Goal: Task Accomplishment & Management: Use online tool/utility

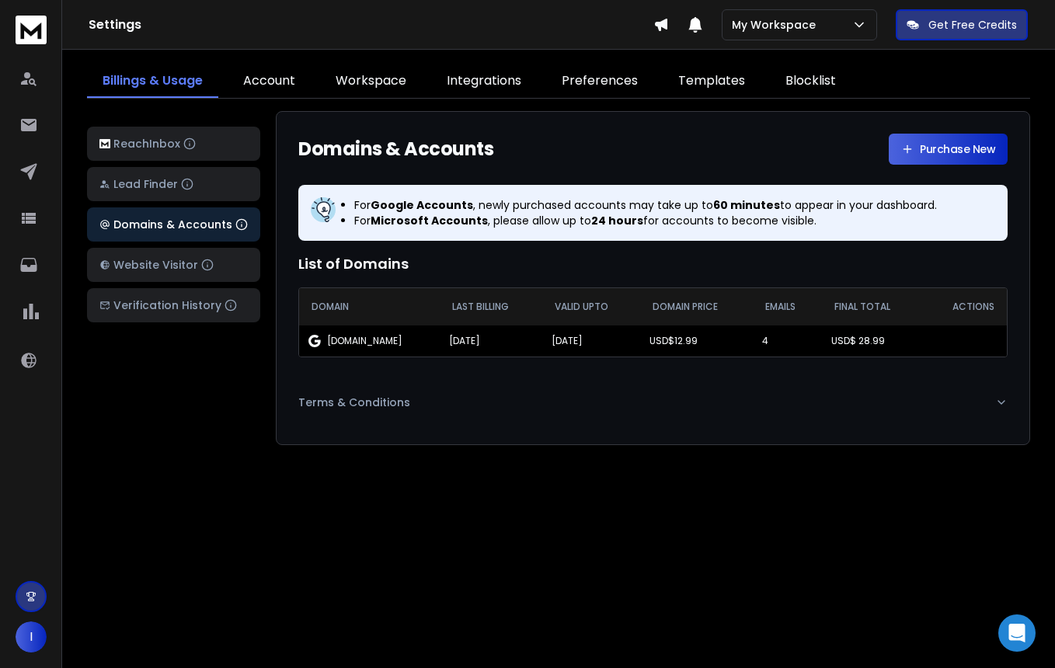
click at [709, 435] on div "Domains & Accounts Purchase New For Google Accounts , newly purchased accounts …" at bounding box center [653, 278] width 755 height 334
click at [600, 526] on div "Domains & Accounts Purchase New For Google Accounts , newly purchased accounts …" at bounding box center [653, 365] width 755 height 508
click at [24, 561] on div "I" at bounding box center [31, 334] width 62 height 668
click at [28, 638] on span "I" at bounding box center [31, 637] width 31 height 31
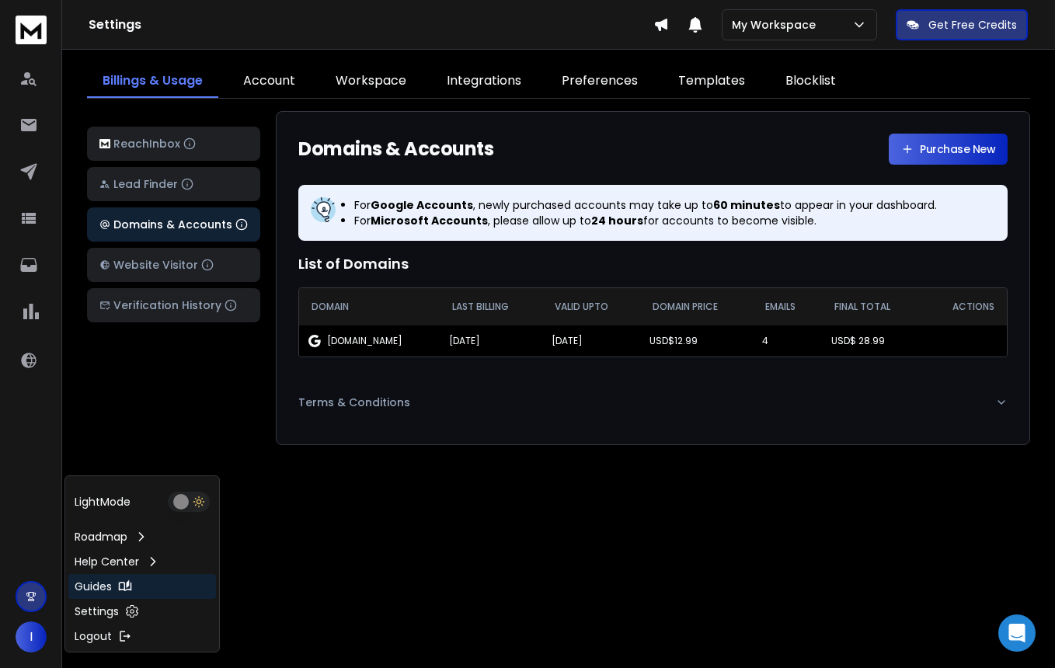
click at [739, 71] on link "Templates" at bounding box center [712, 81] width 98 height 33
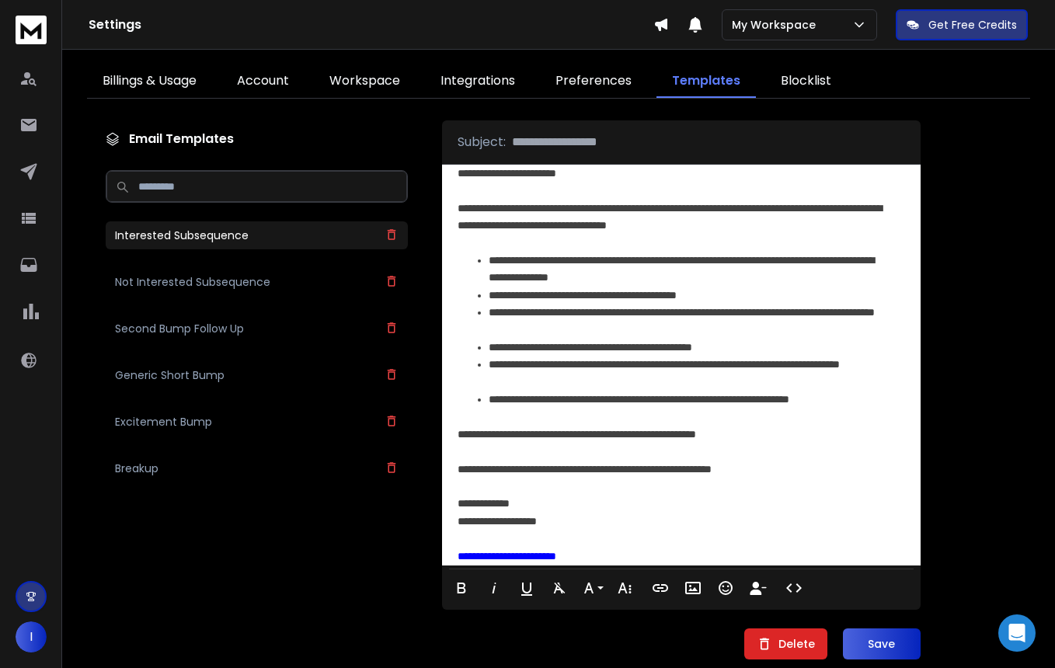
scroll to position [30, 0]
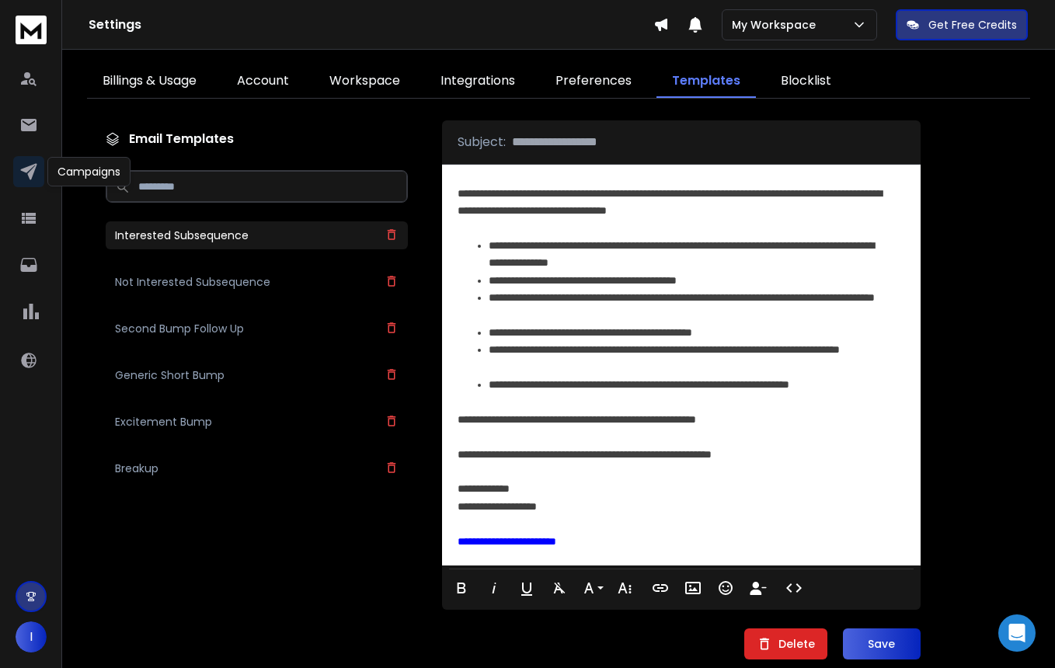
click at [32, 170] on icon at bounding box center [28, 171] width 16 height 16
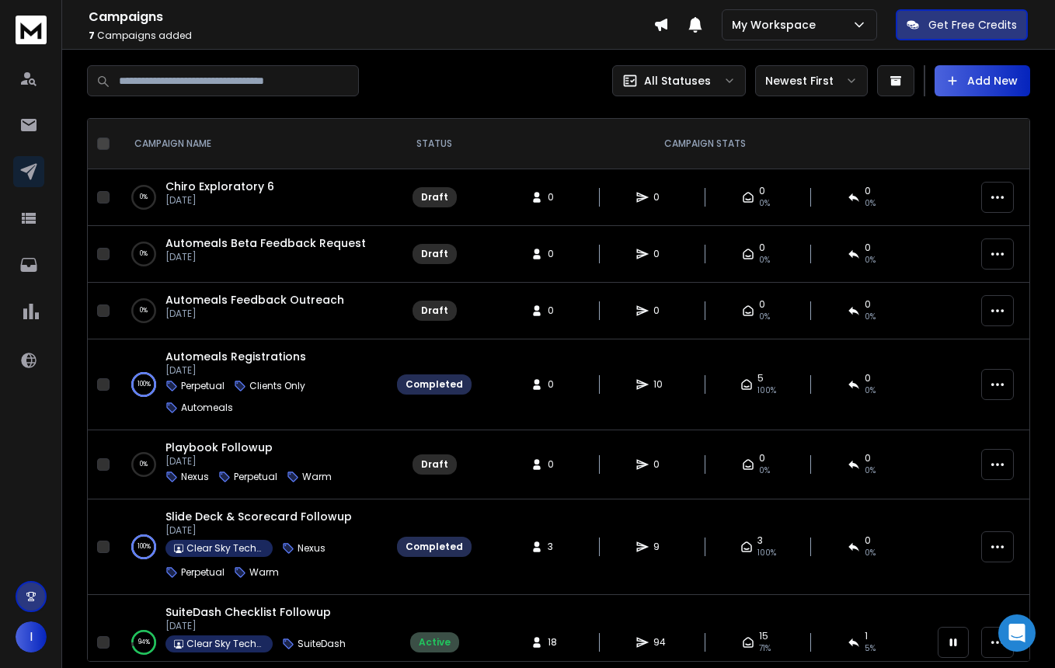
click at [298, 305] on span "Automeals Feedback Outreach" at bounding box center [255, 300] width 179 height 16
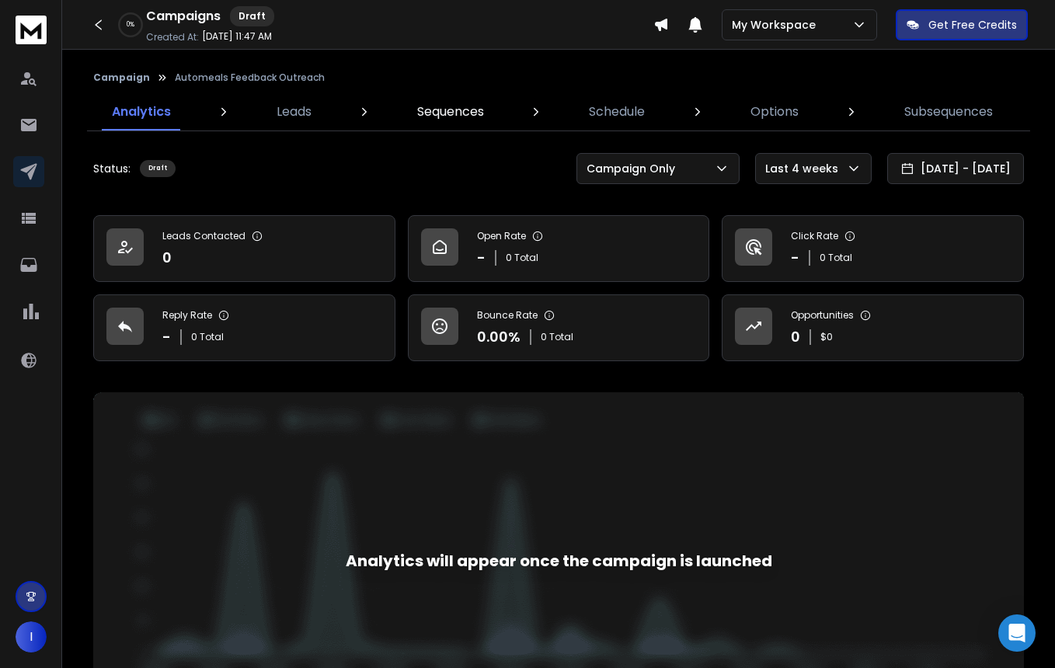
click at [446, 113] on p "Sequences" at bounding box center [450, 112] width 67 height 19
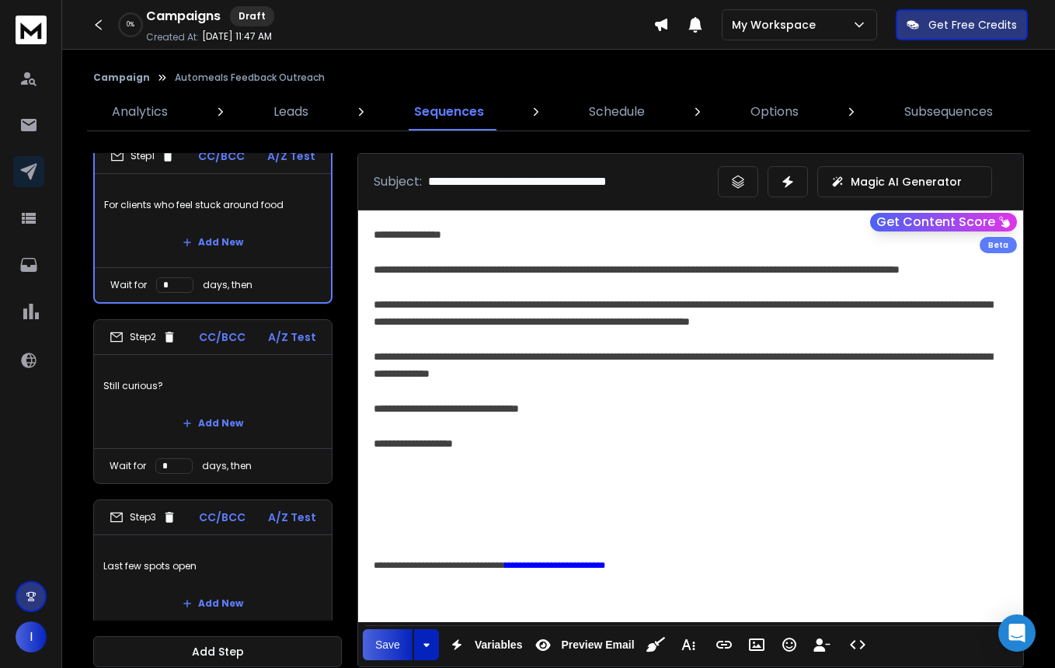
scroll to position [24, 0]
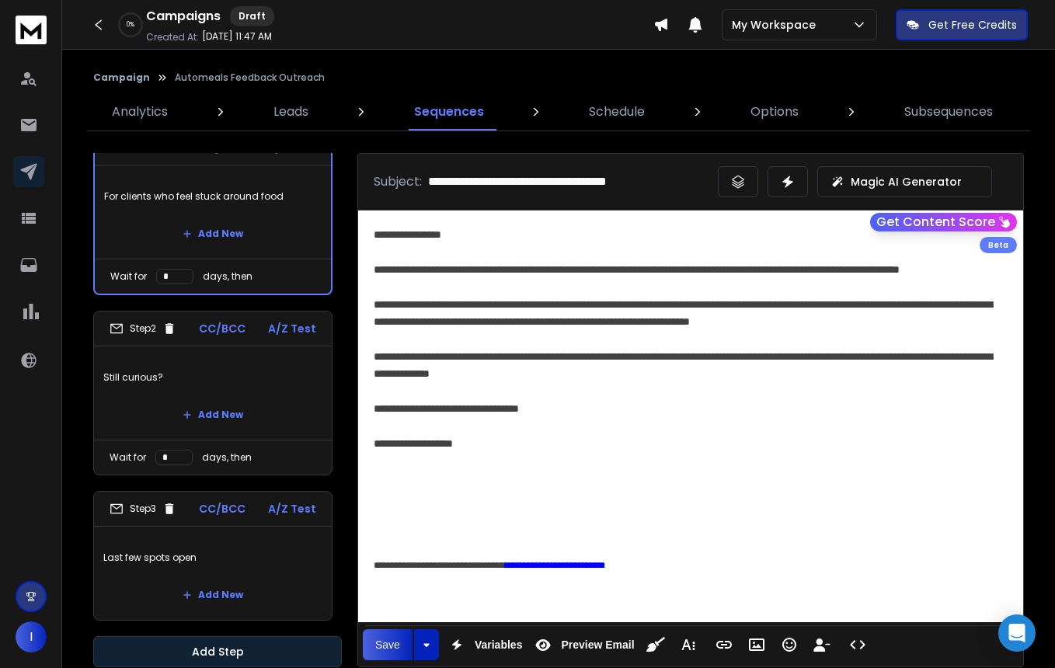
click at [251, 650] on button "Add Step" at bounding box center [217, 651] width 249 height 31
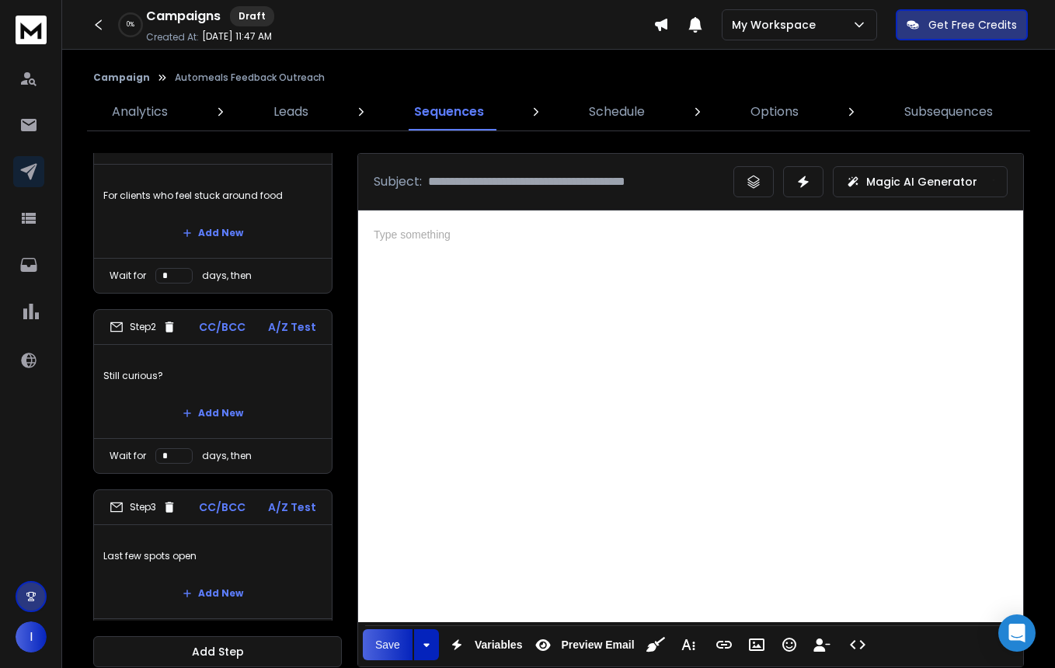
click at [579, 371] on div at bounding box center [690, 411] width 665 height 401
click at [860, 640] on icon "button" at bounding box center [858, 645] width 19 height 19
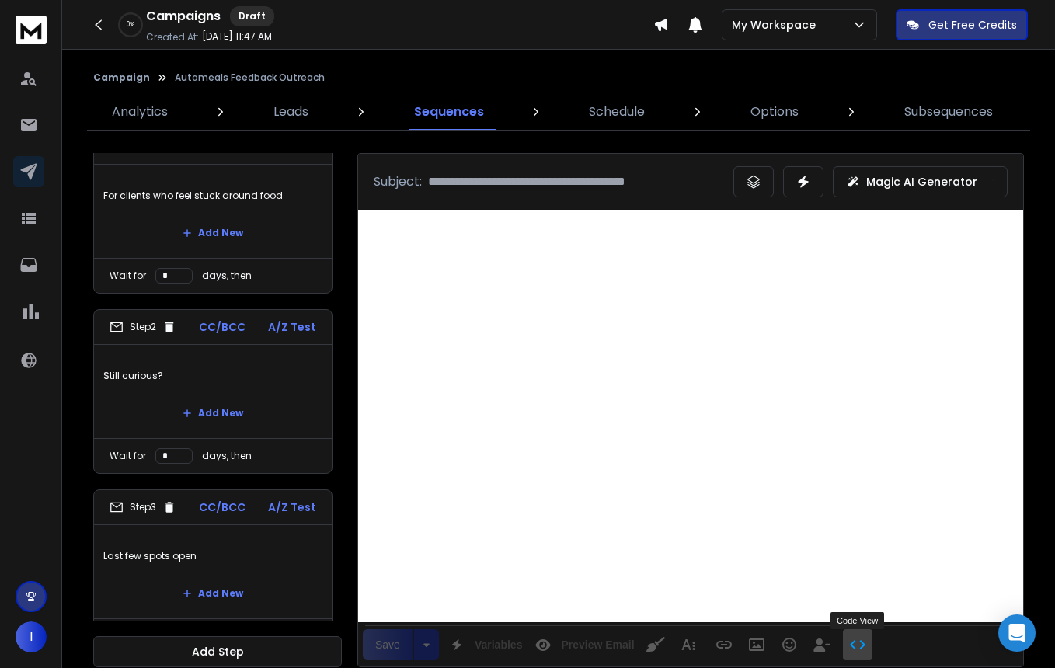
click at [866, 643] on icon "button" at bounding box center [858, 645] width 19 height 19
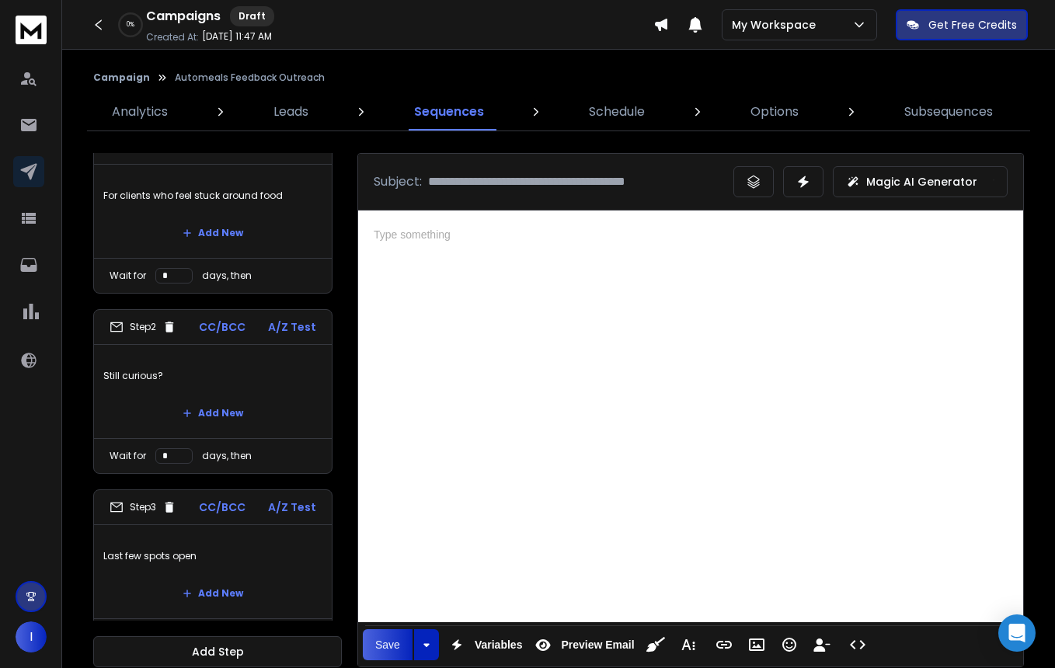
click at [796, 403] on div at bounding box center [690, 411] width 665 height 401
click at [862, 648] on icon "button" at bounding box center [858, 644] width 16 height 9
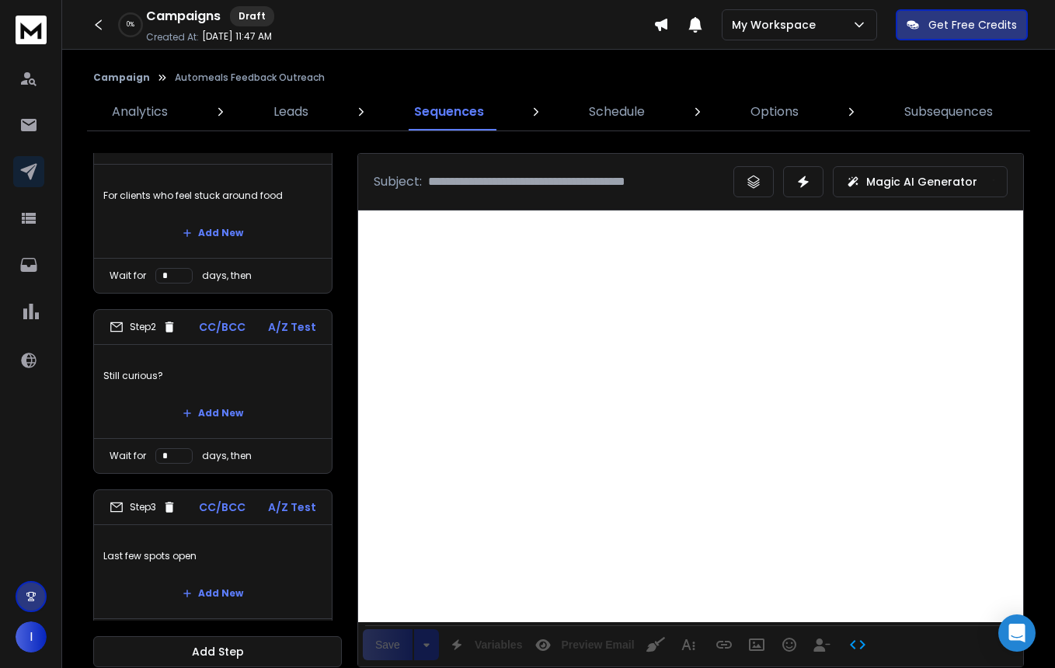
click at [650, 426] on div "Type something" at bounding box center [690, 417] width 665 height 412
click at [430, 246] on div "Type something" at bounding box center [690, 417] width 665 height 412
click at [855, 647] on icon "button" at bounding box center [858, 645] width 19 height 19
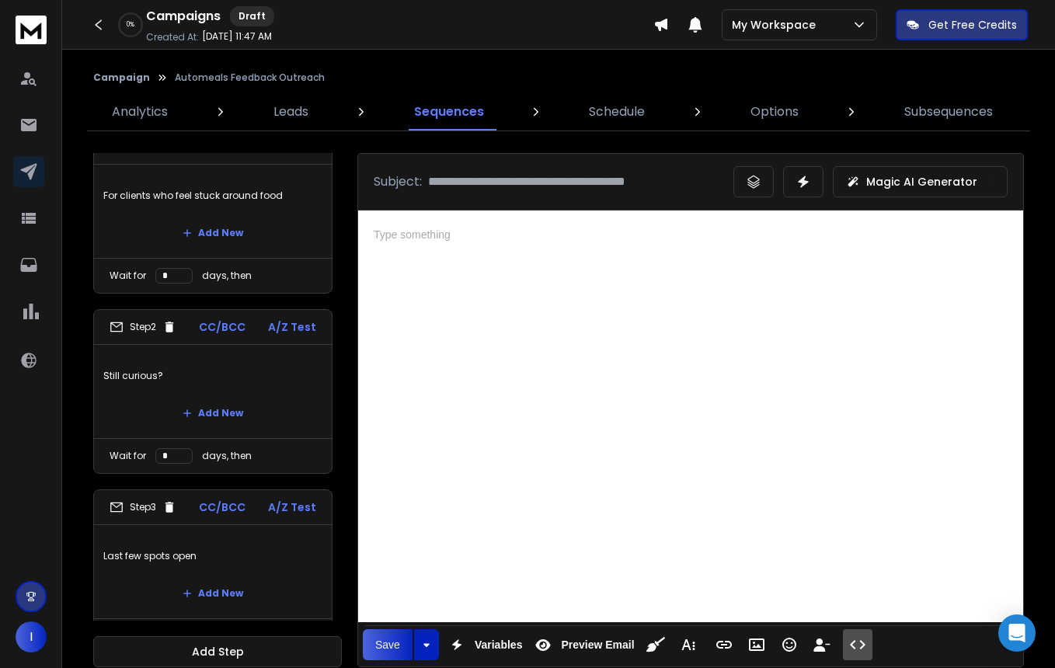
click at [855, 648] on icon "button" at bounding box center [858, 644] width 16 height 9
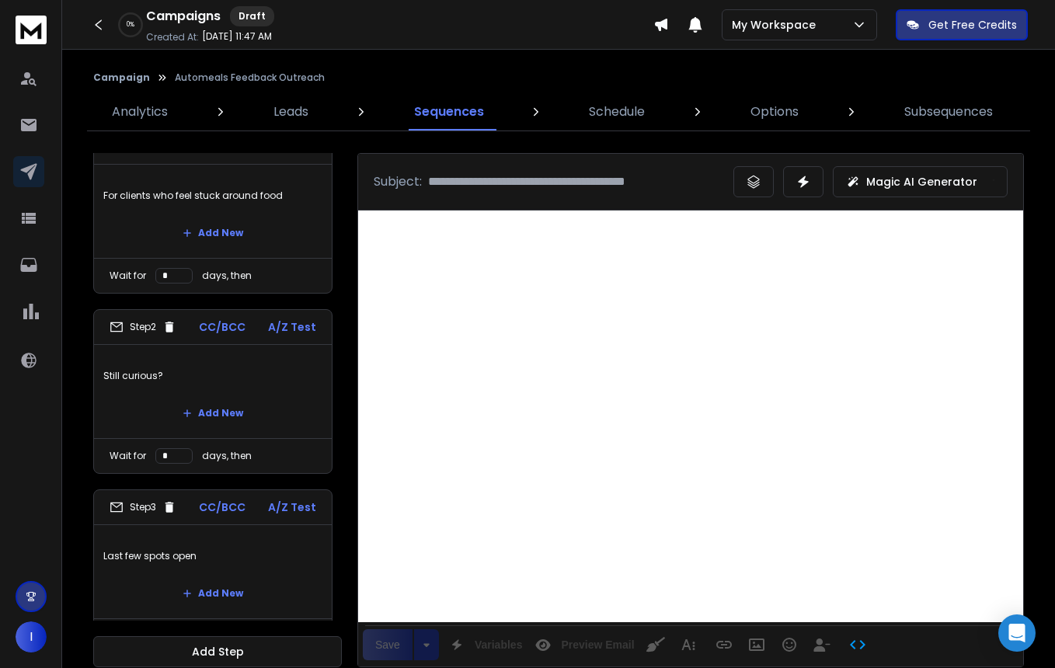
paste textarea "**********"
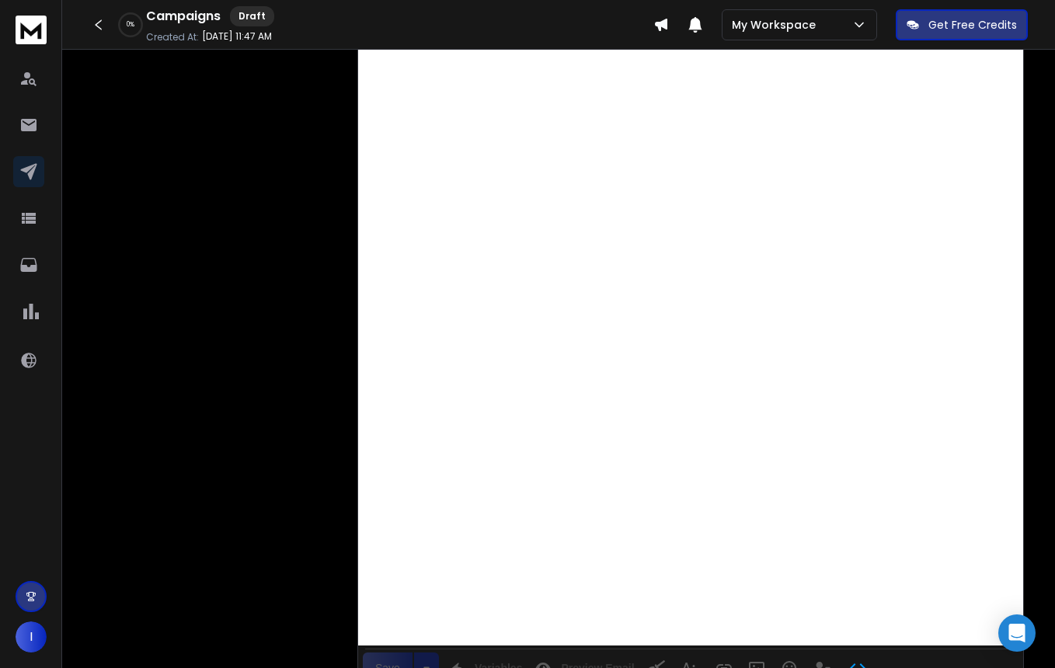
scroll to position [4667, 0]
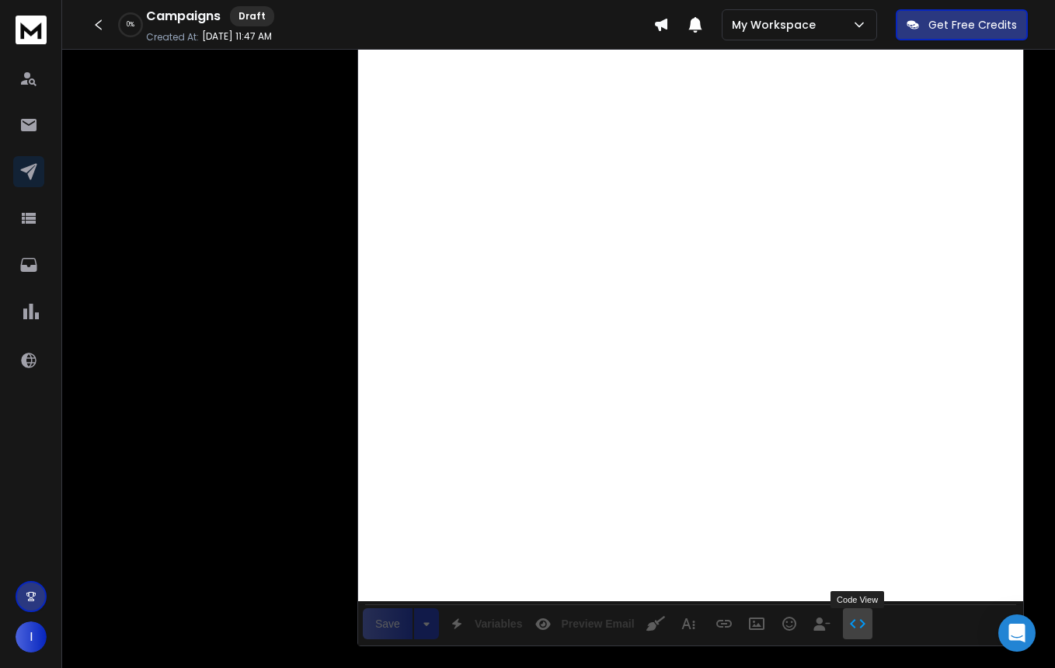
click at [860, 625] on icon "button" at bounding box center [858, 624] width 19 height 19
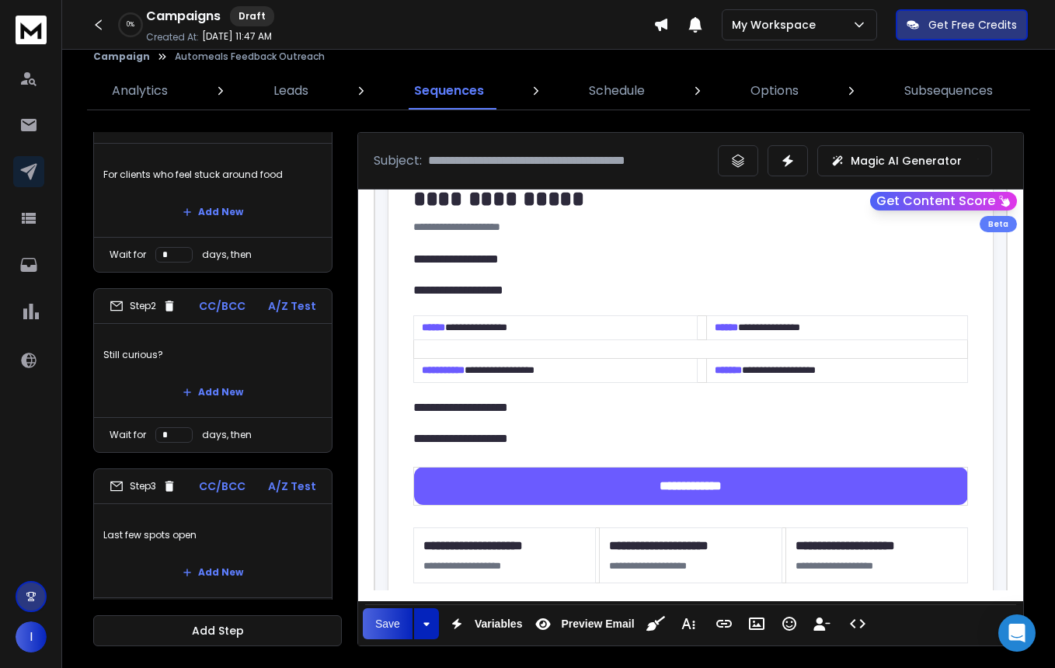
scroll to position [155, 0]
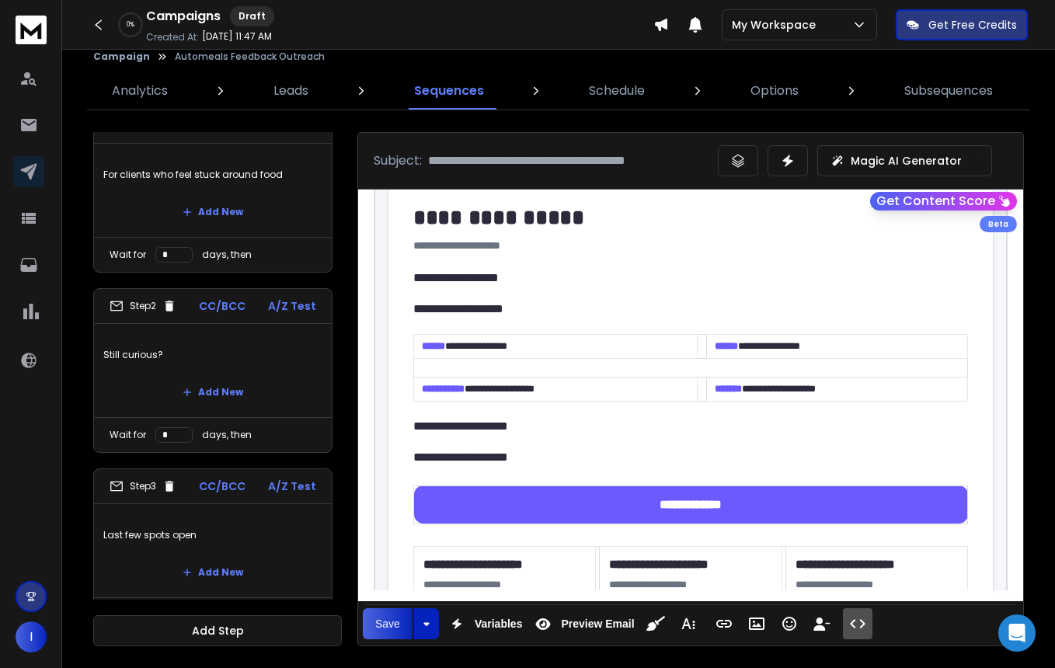
click at [850, 629] on icon "button" at bounding box center [858, 624] width 19 height 19
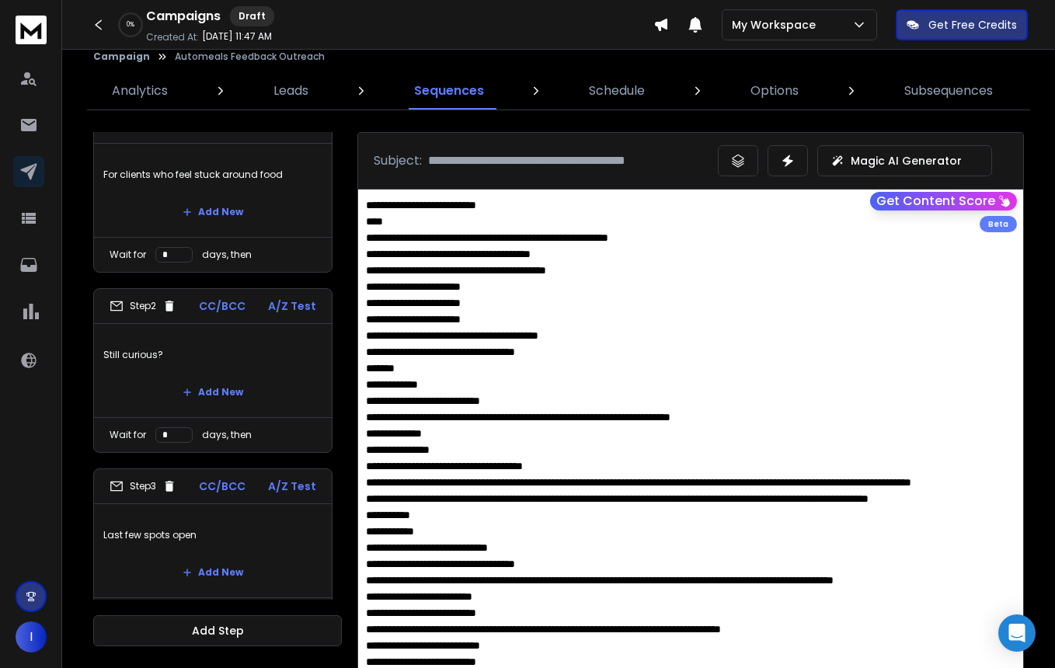
type textarea "**********"
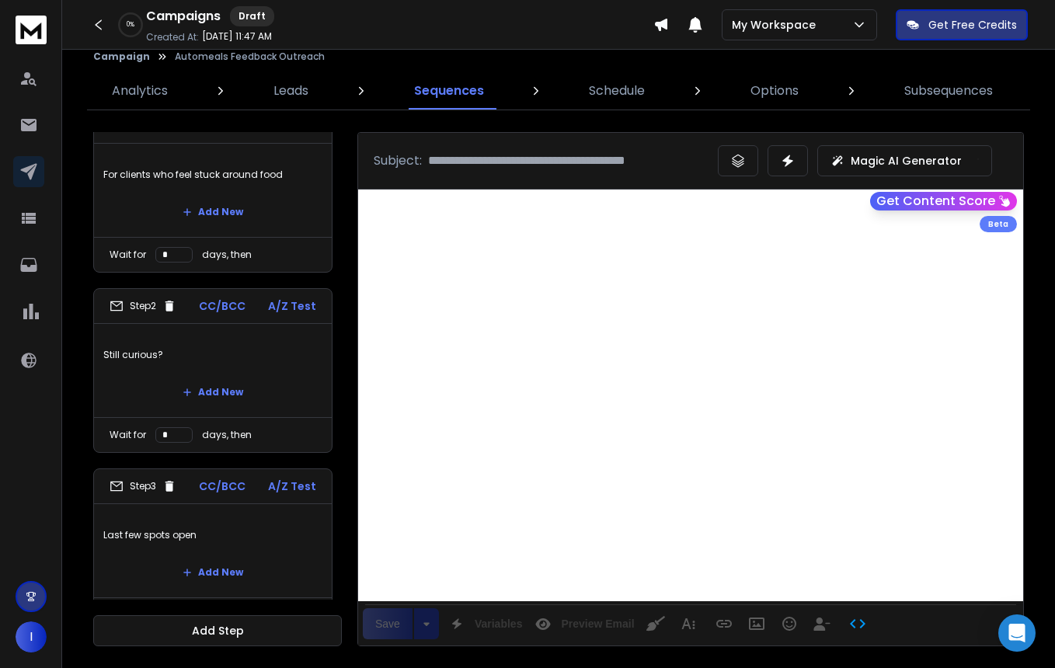
paste textarea "**********"
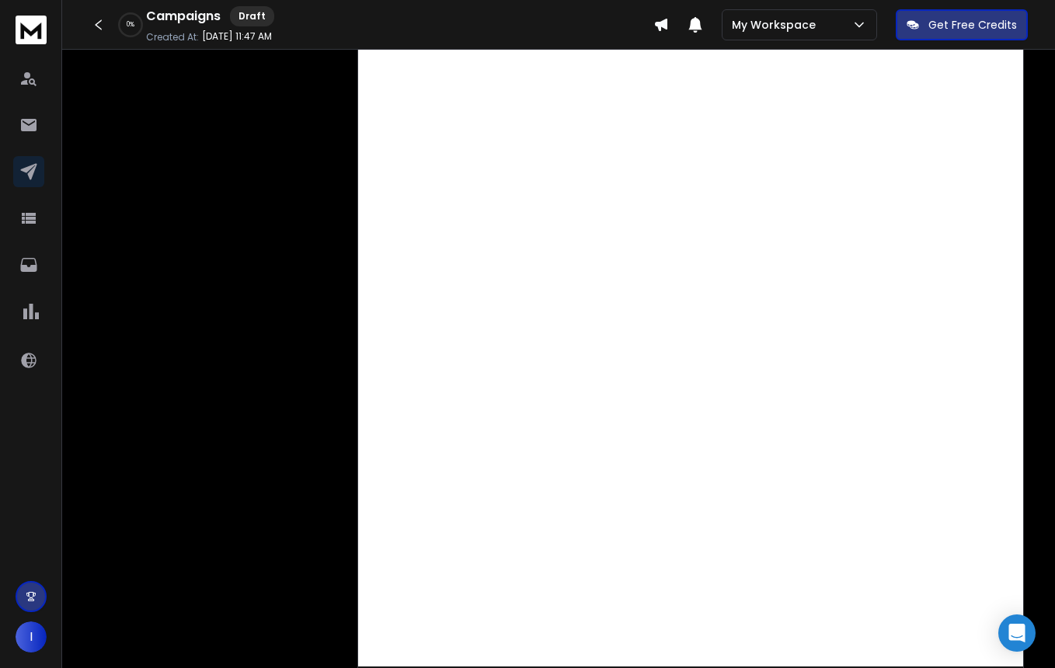
scroll to position [4700, 0]
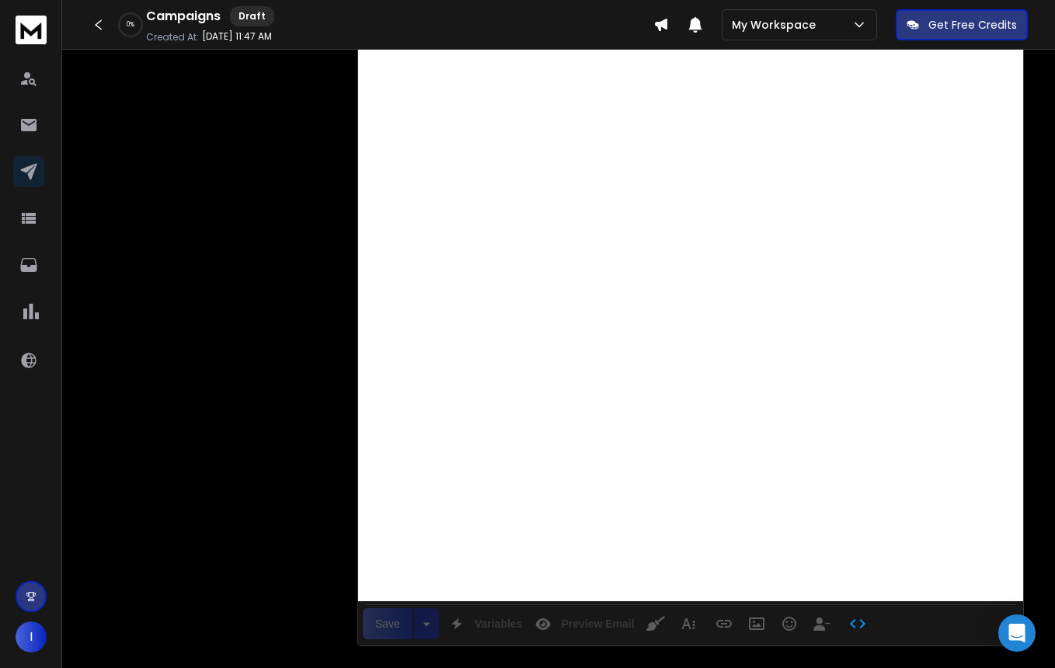
click at [851, 624] on icon "button" at bounding box center [858, 623] width 16 height 9
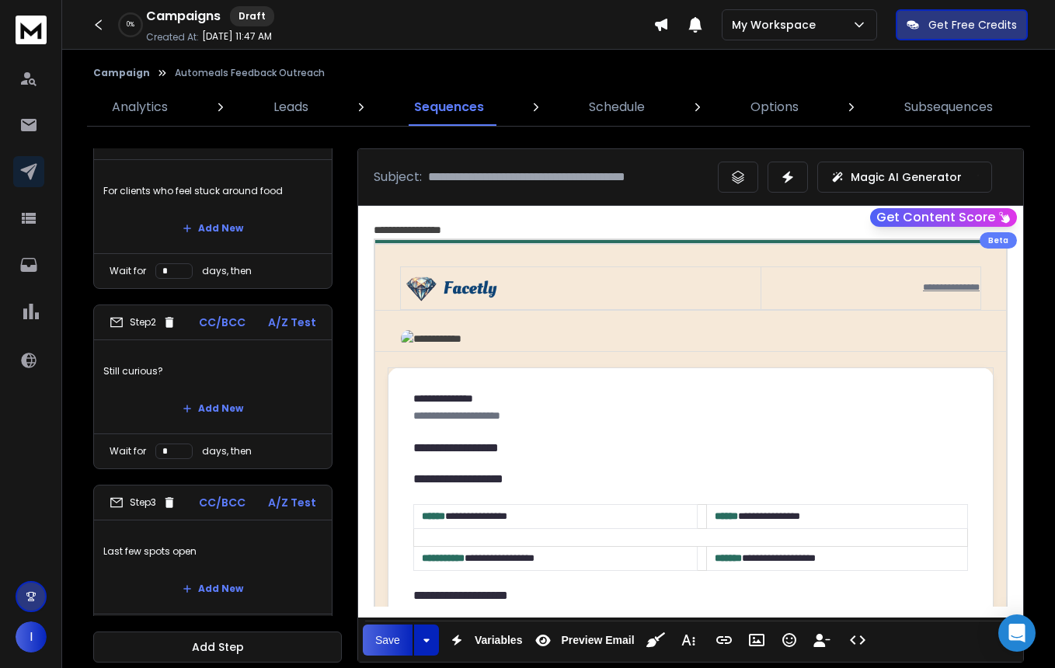
scroll to position [0, 0]
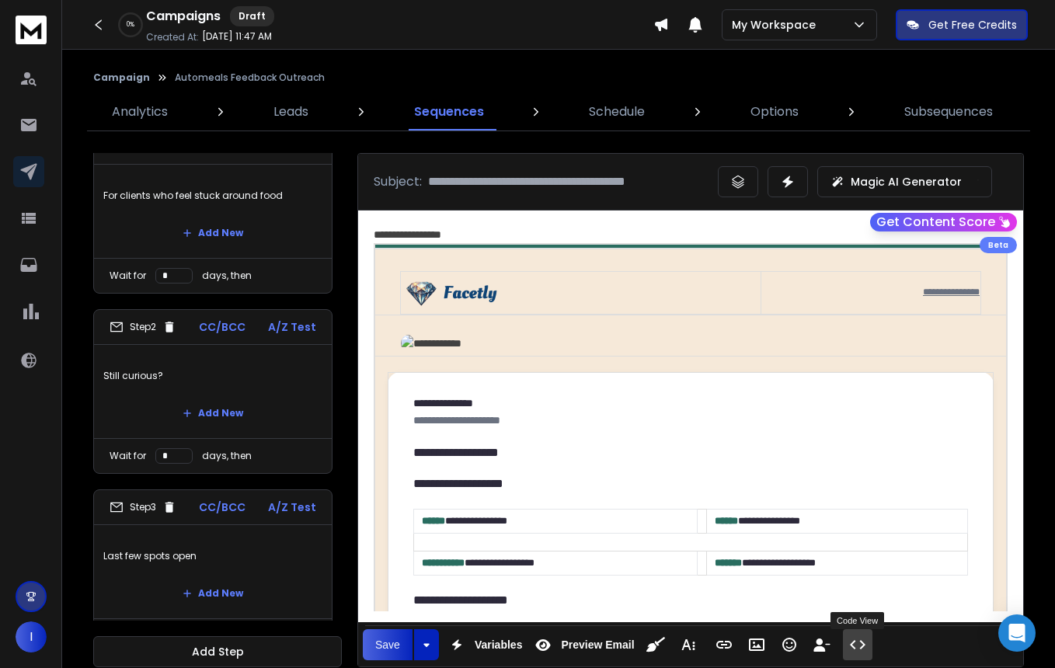
click at [857, 649] on icon "button" at bounding box center [858, 645] width 19 height 19
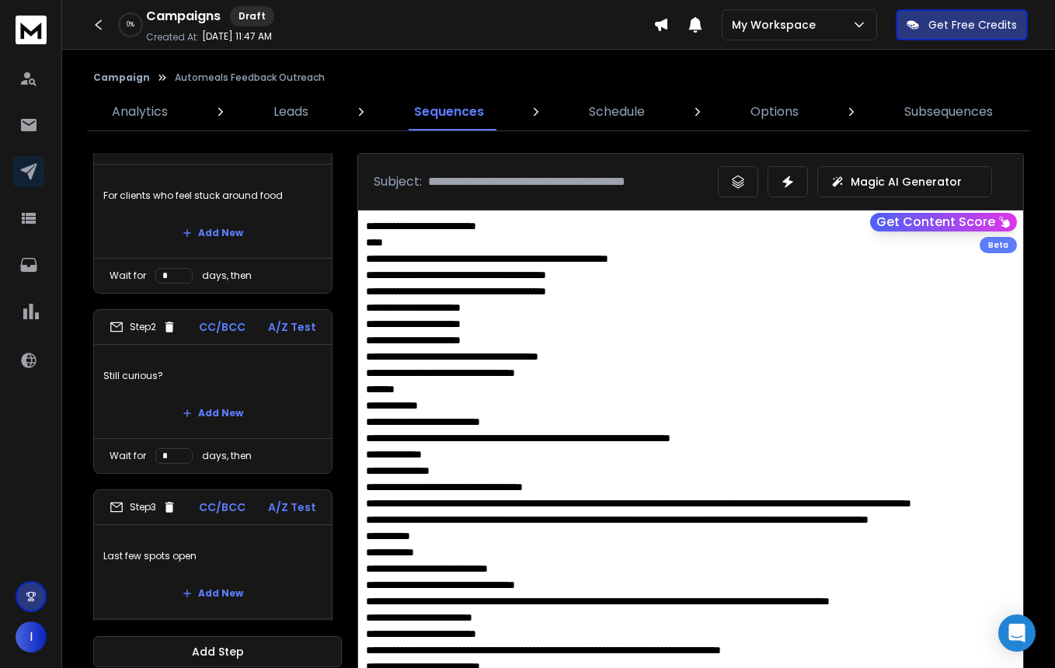
drag, startPoint x: 570, startPoint y: 228, endPoint x: 353, endPoint y: 212, distance: 217.4
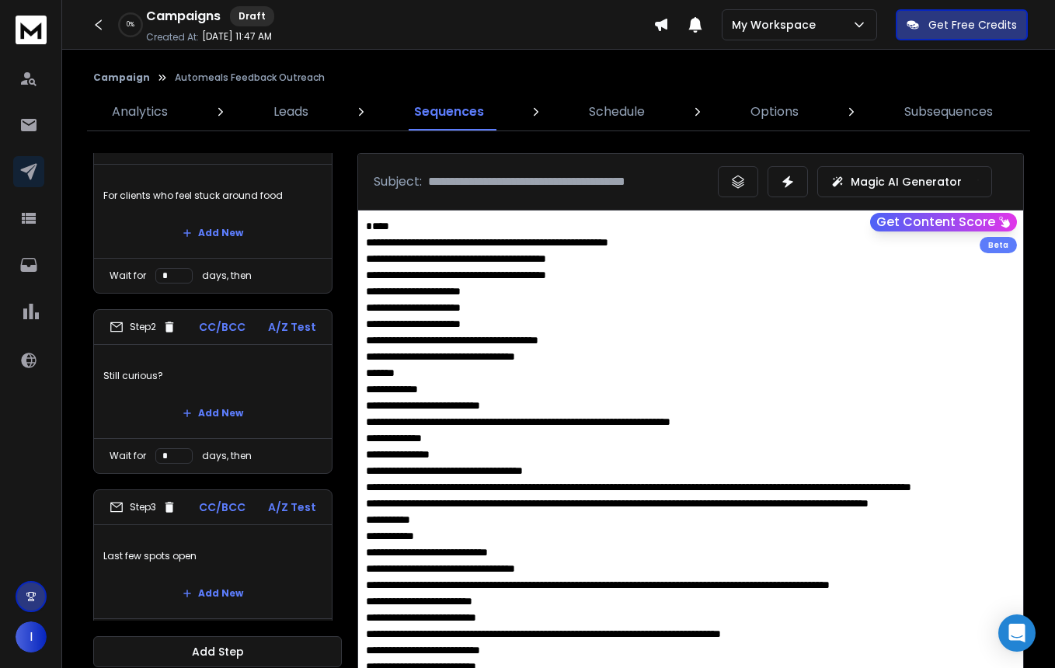
type textarea "**********"
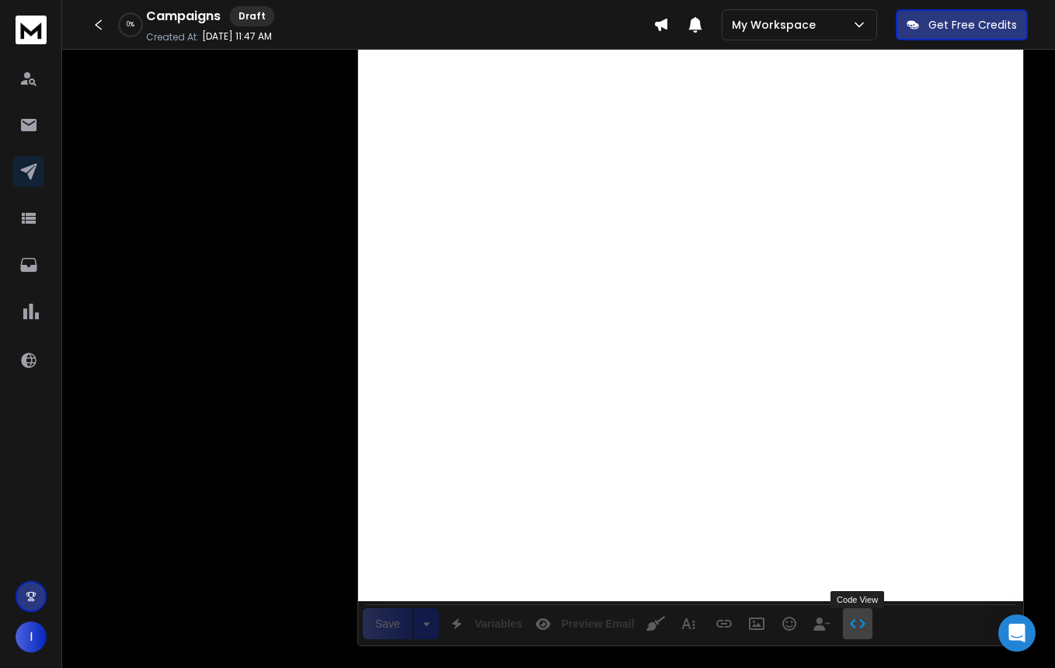
click at [869, 619] on button "Code View" at bounding box center [858, 623] width 30 height 31
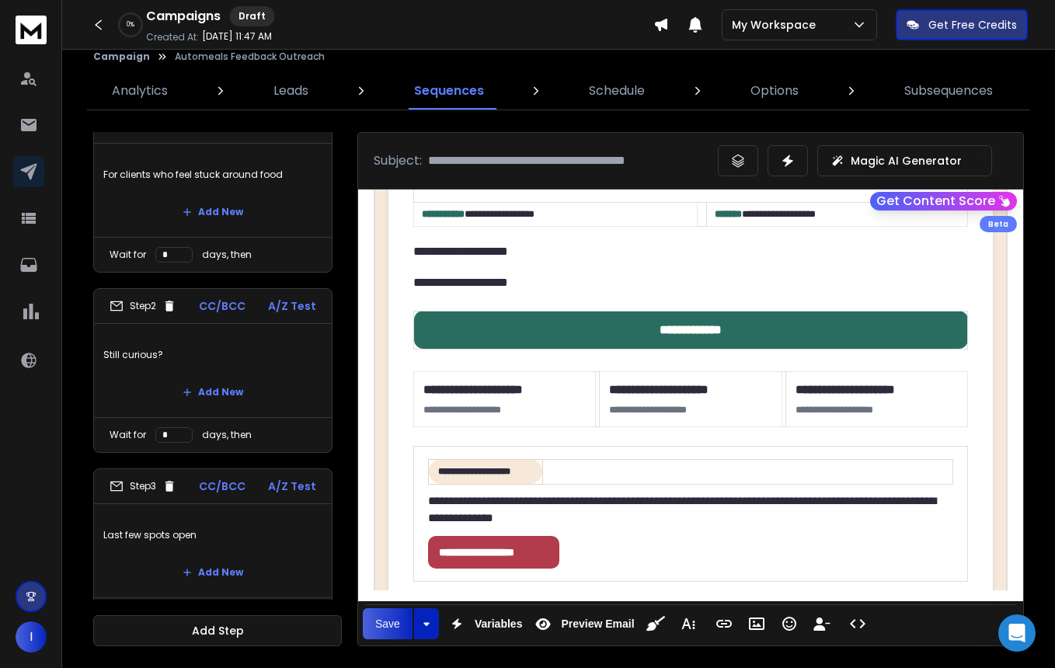
scroll to position [389, 0]
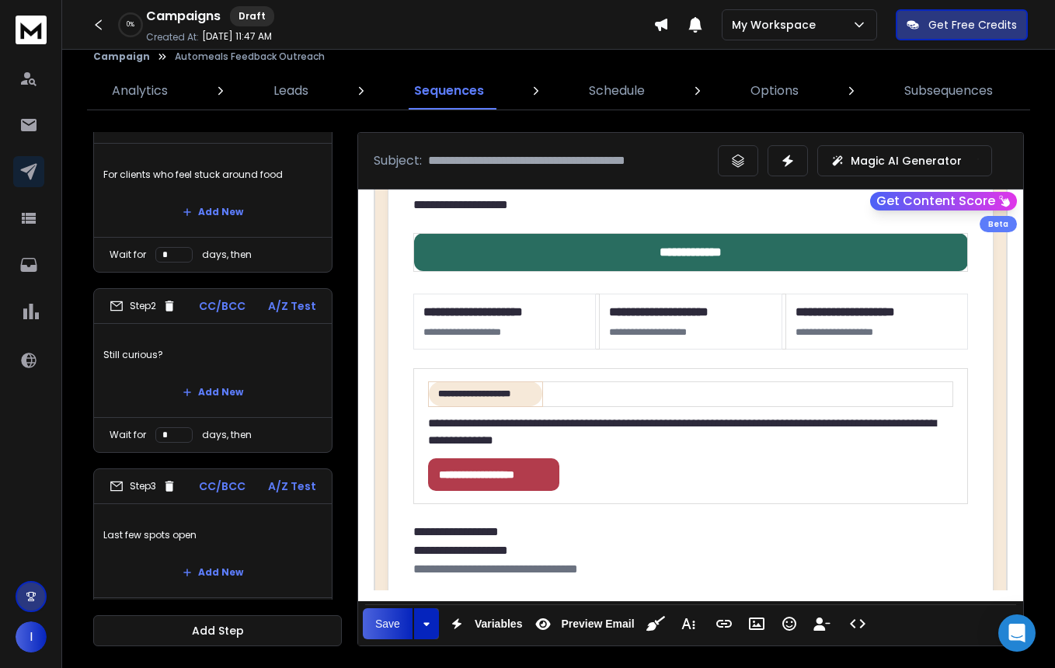
click at [425, 628] on icon "button" at bounding box center [426, 623] width 19 height 9
click at [465, 591] on link "Save as Template" at bounding box center [476, 590] width 124 height 23
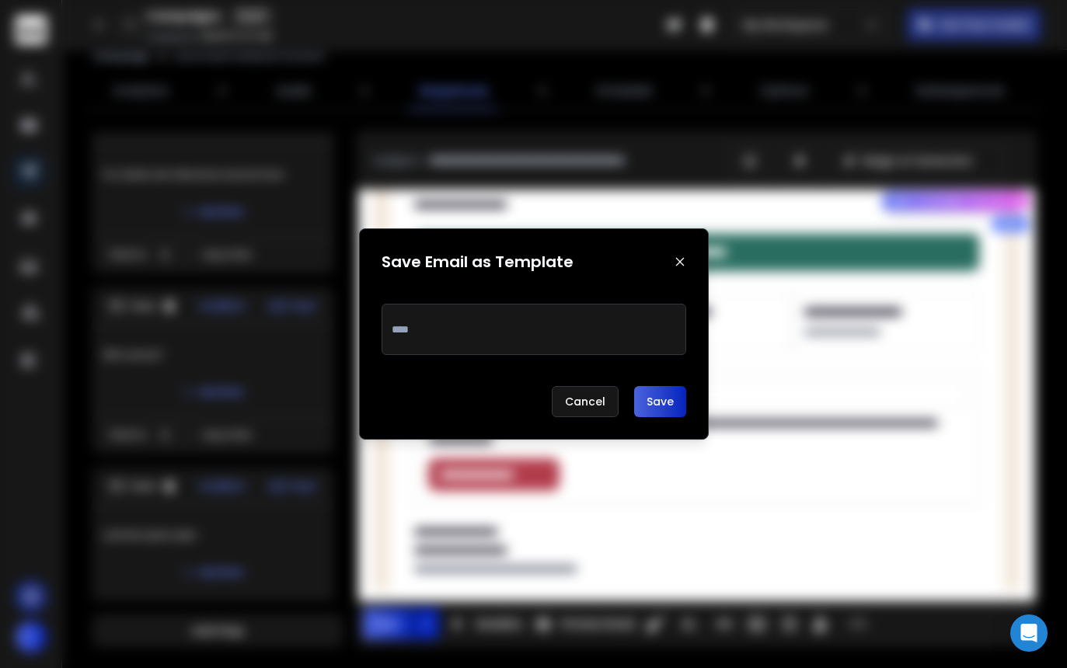
click at [469, 327] on input at bounding box center [534, 329] width 305 height 51
type input "**********"
click at [674, 405] on button "Save" at bounding box center [660, 401] width 52 height 31
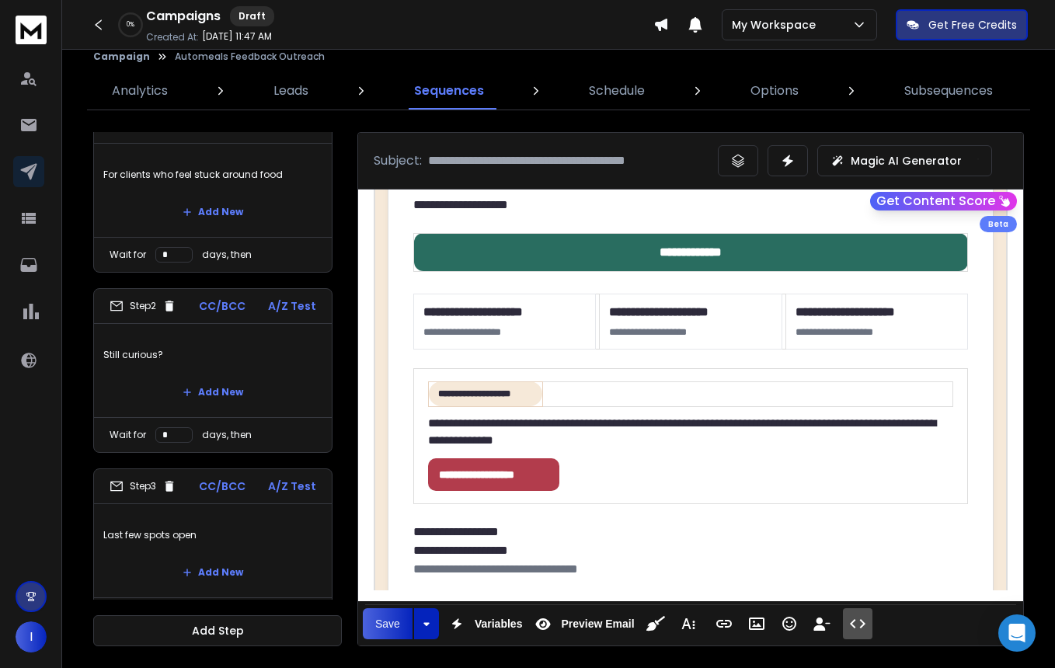
click at [866, 622] on icon "button" at bounding box center [858, 624] width 19 height 19
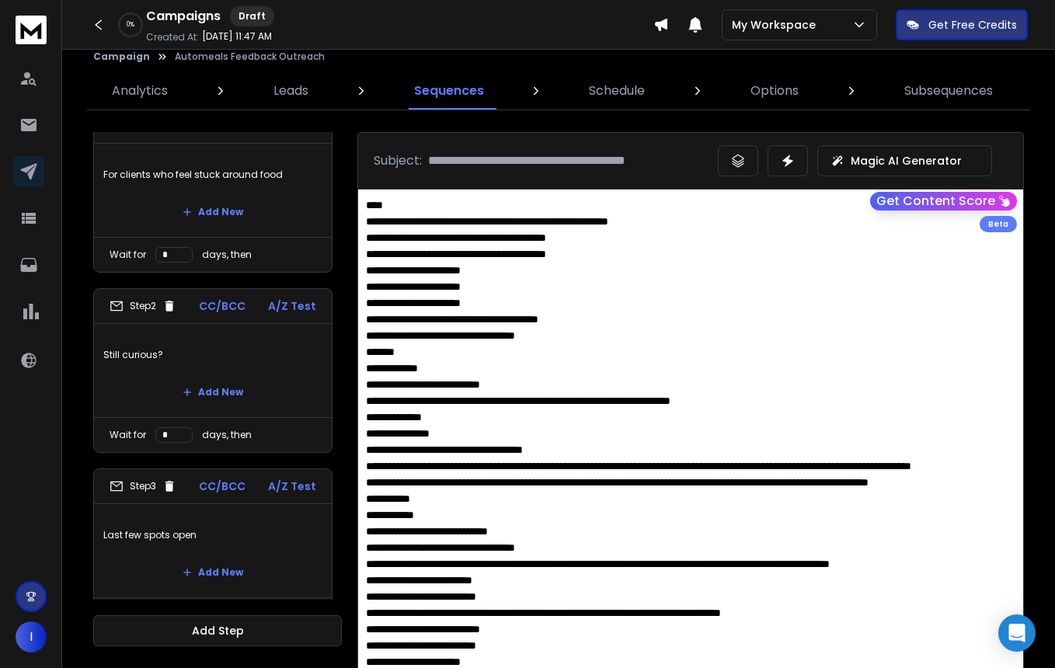
drag, startPoint x: 415, startPoint y: 350, endPoint x: 346, endPoint y: 190, distance: 174.4
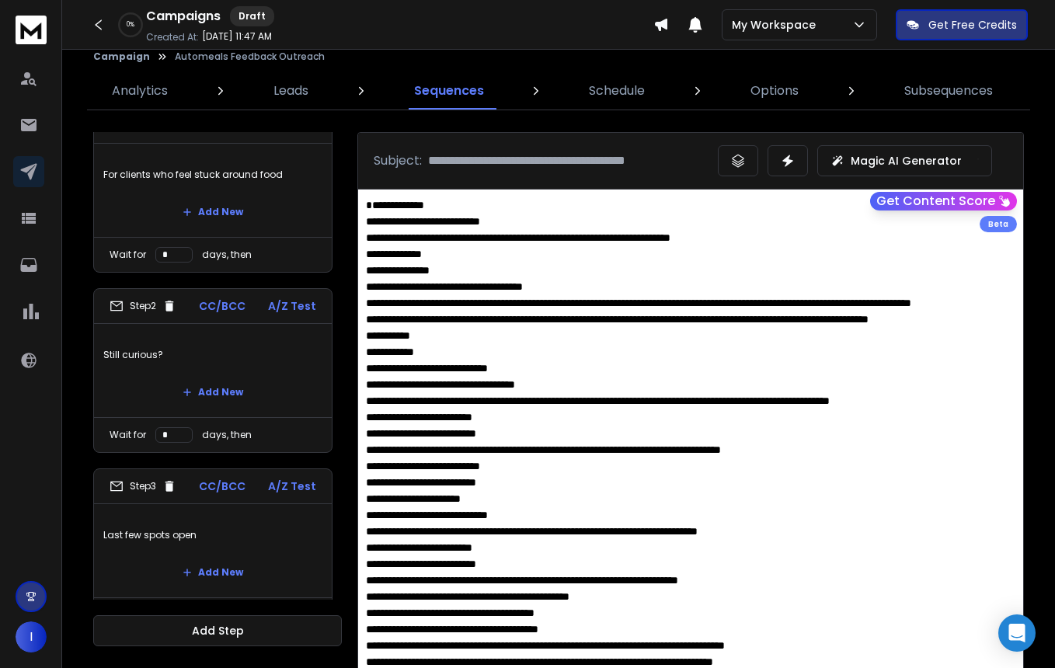
type textarea "**********"
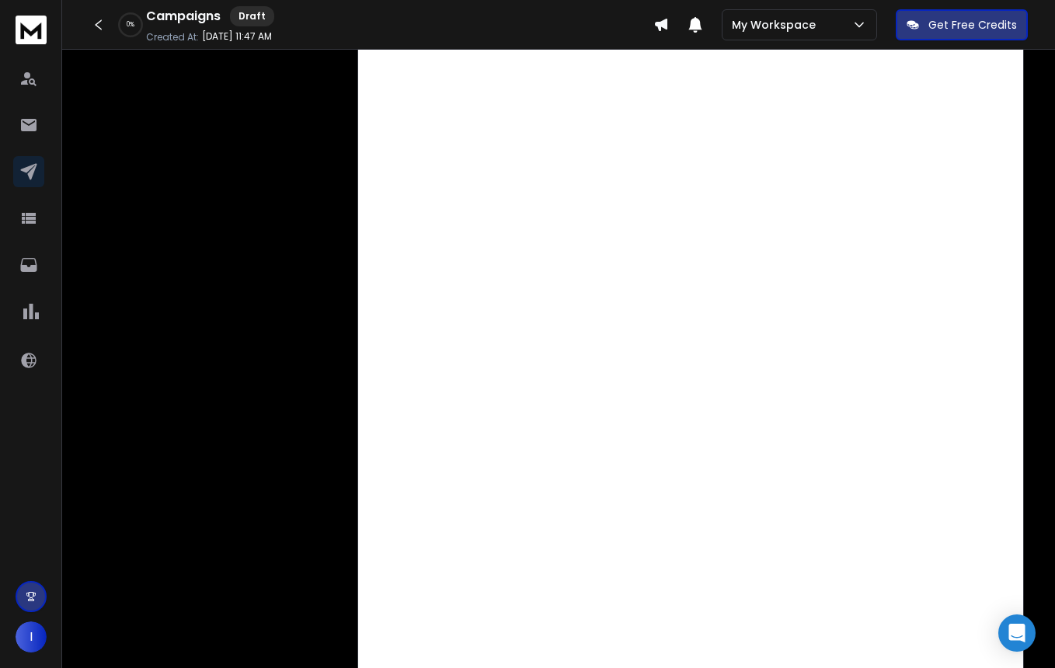
scroll to position [3786, 0]
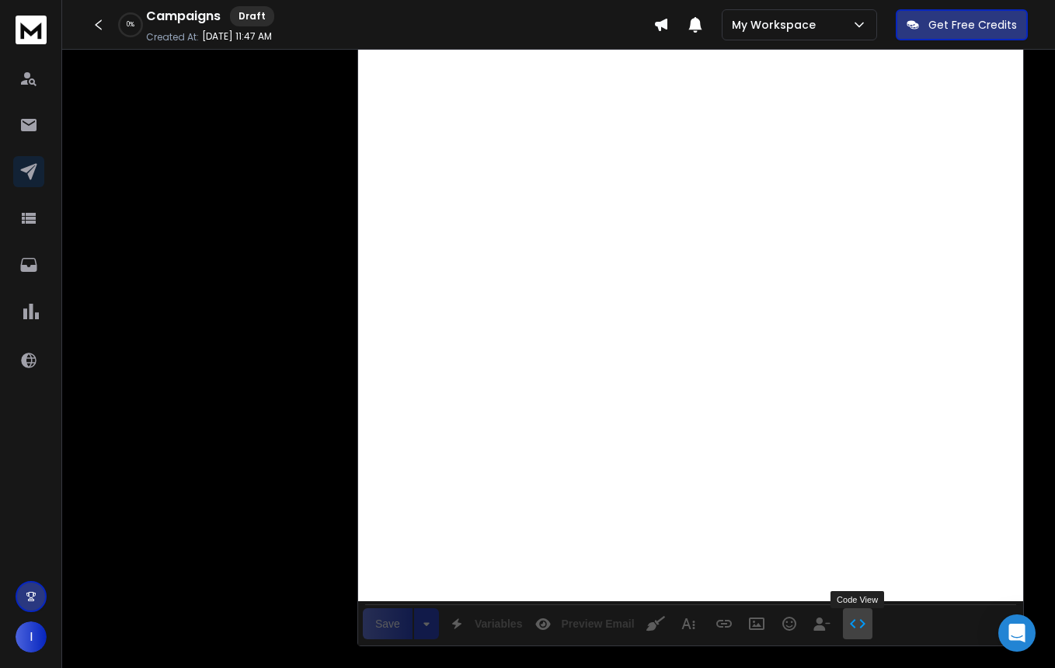
click at [854, 615] on icon "button" at bounding box center [858, 624] width 19 height 19
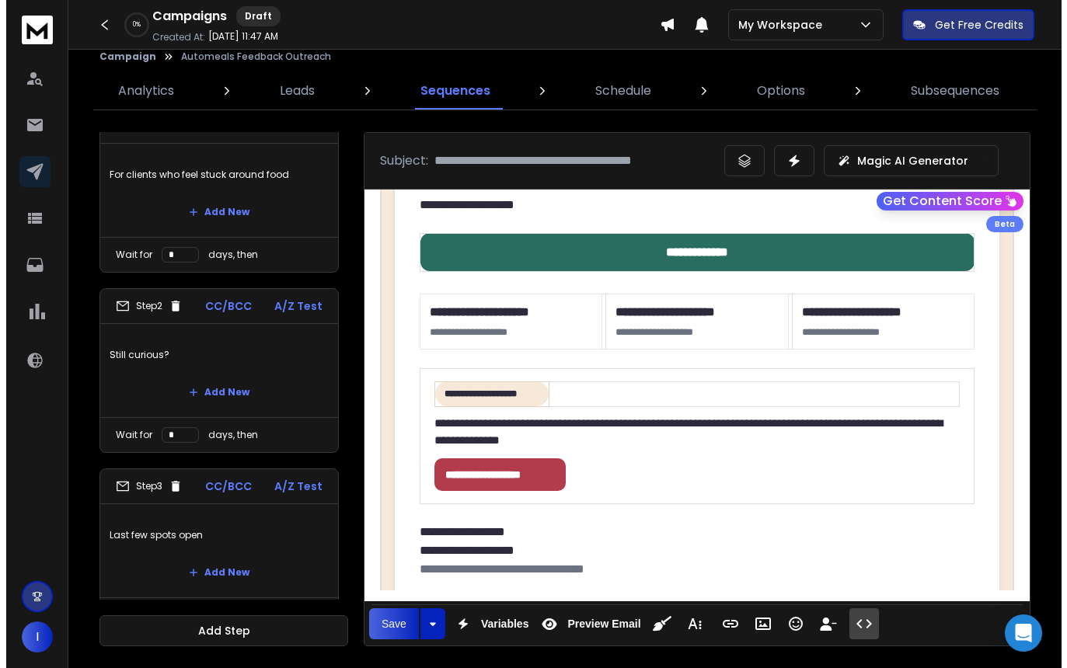
scroll to position [406, 0]
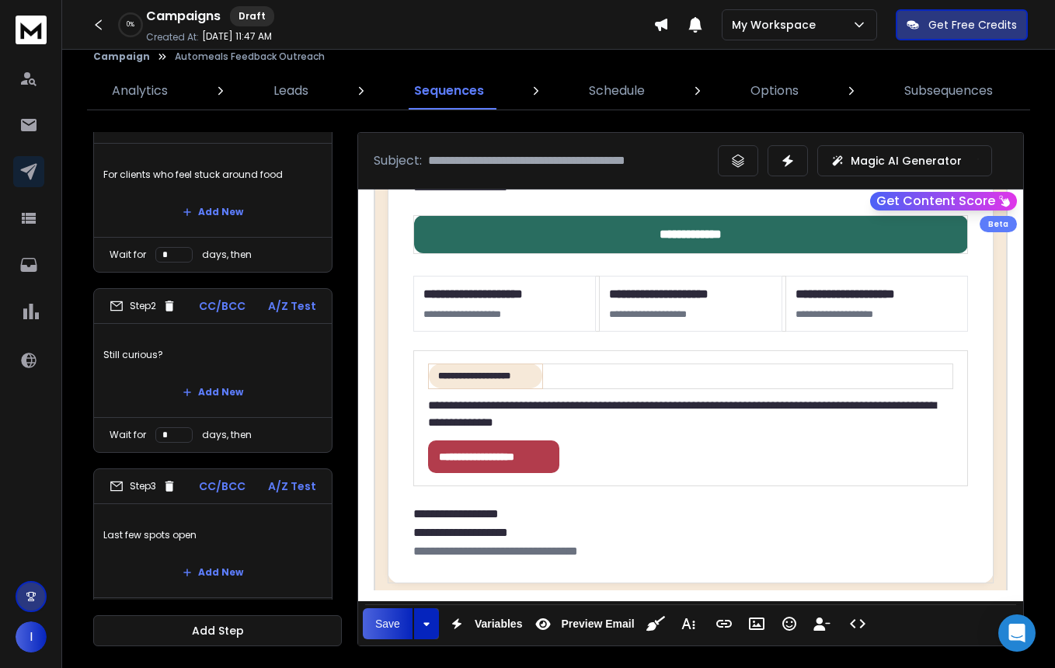
click at [430, 623] on icon "button" at bounding box center [426, 623] width 19 height 9
click at [470, 594] on link "Save as Template" at bounding box center [476, 590] width 124 height 23
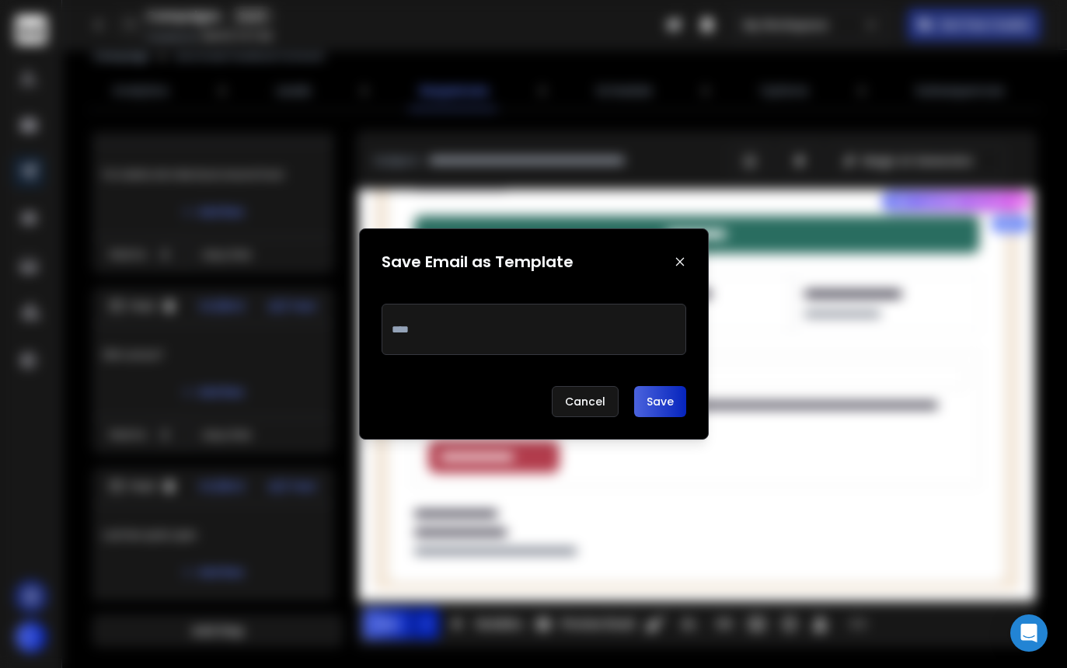
click at [507, 326] on input at bounding box center [534, 329] width 305 height 51
type input "**********"
click at [634, 386] on button "Save" at bounding box center [660, 401] width 52 height 31
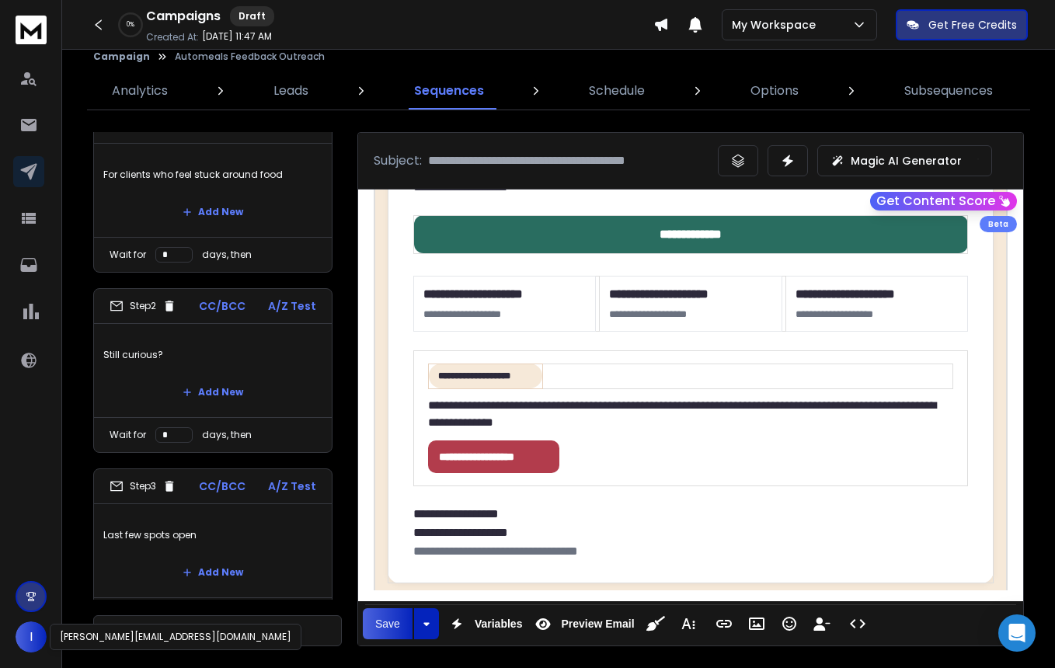
click at [18, 634] on span "I" at bounding box center [31, 637] width 31 height 31
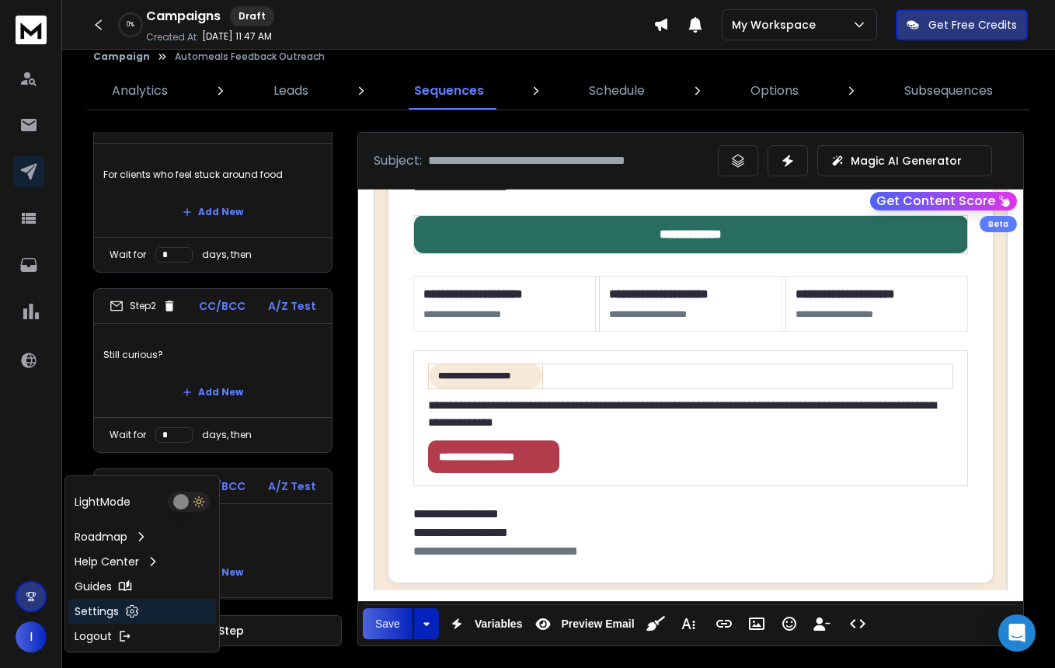
click at [105, 605] on p "Settings" at bounding box center [97, 612] width 44 height 16
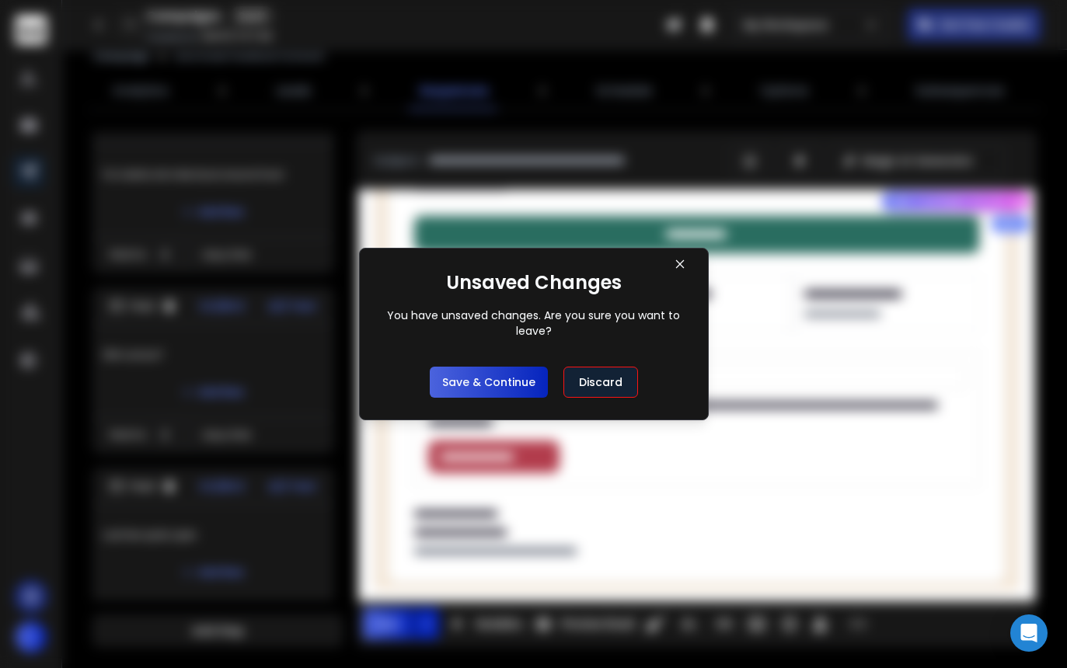
click at [611, 378] on button "Discard" at bounding box center [600, 382] width 75 height 31
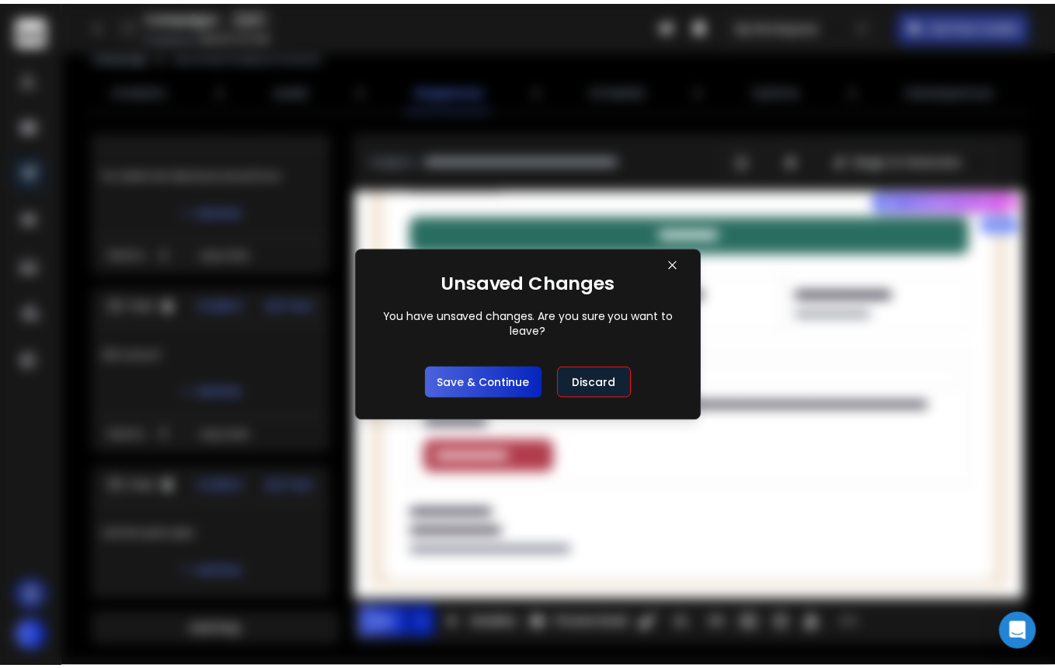
scroll to position [15, 0]
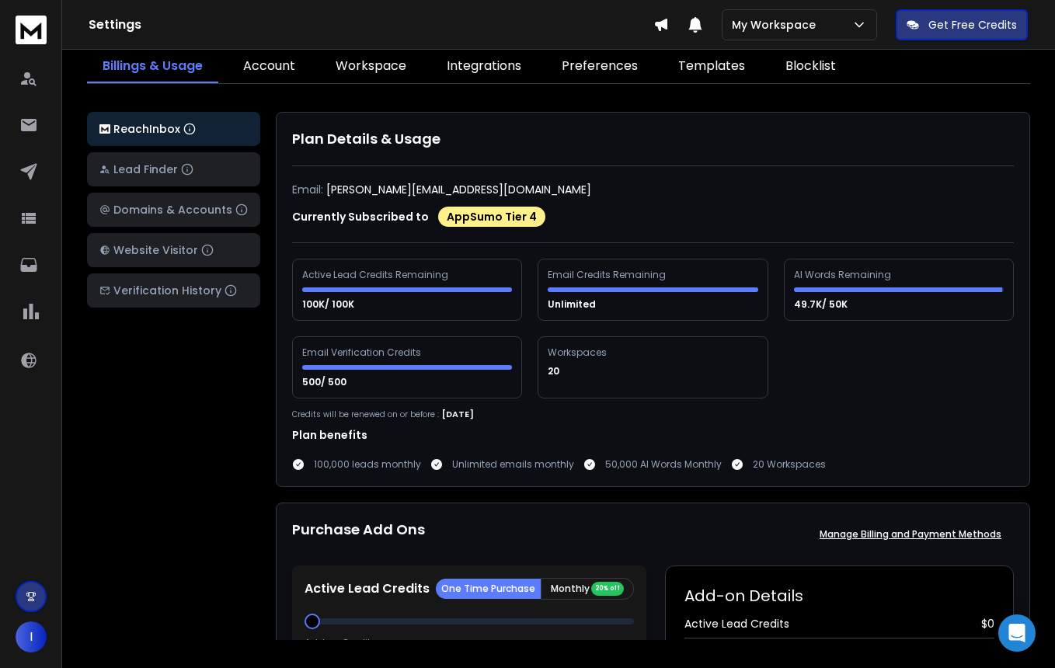
click at [713, 67] on link "Templates" at bounding box center [712, 67] width 98 height 33
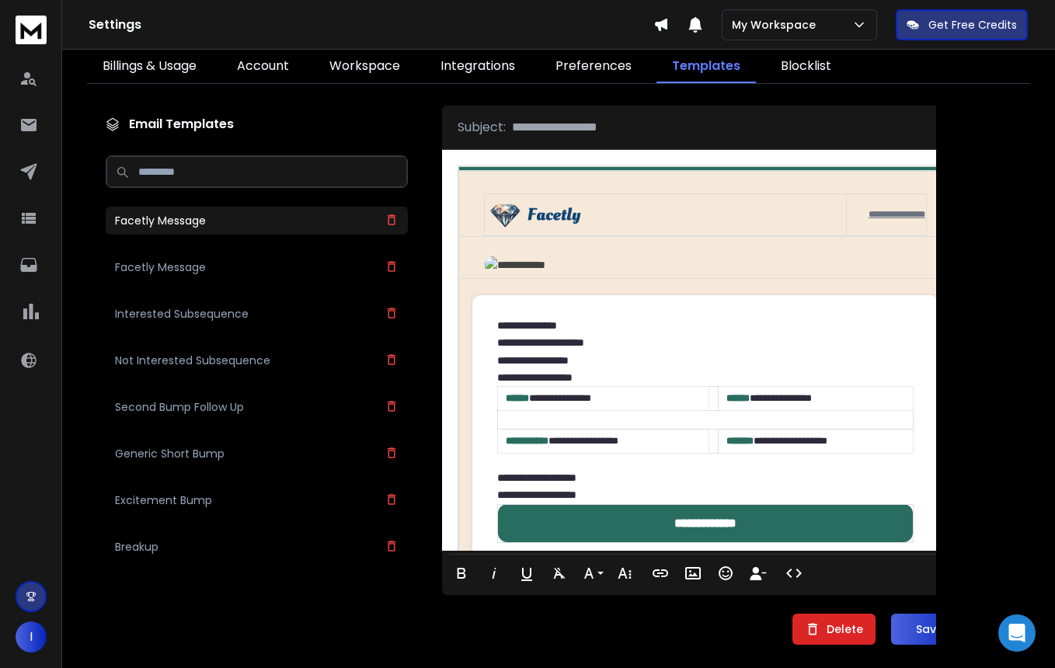
click at [145, 269] on h3 "Facetly Message" at bounding box center [160, 268] width 91 height 16
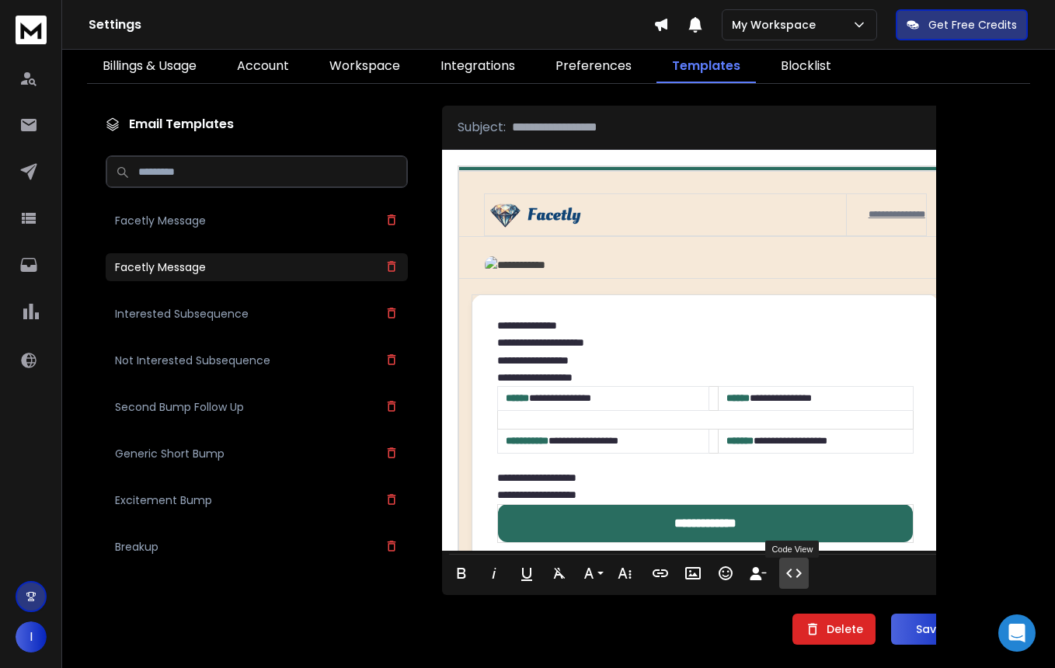
click at [794, 574] on icon "button" at bounding box center [794, 573] width 19 height 19
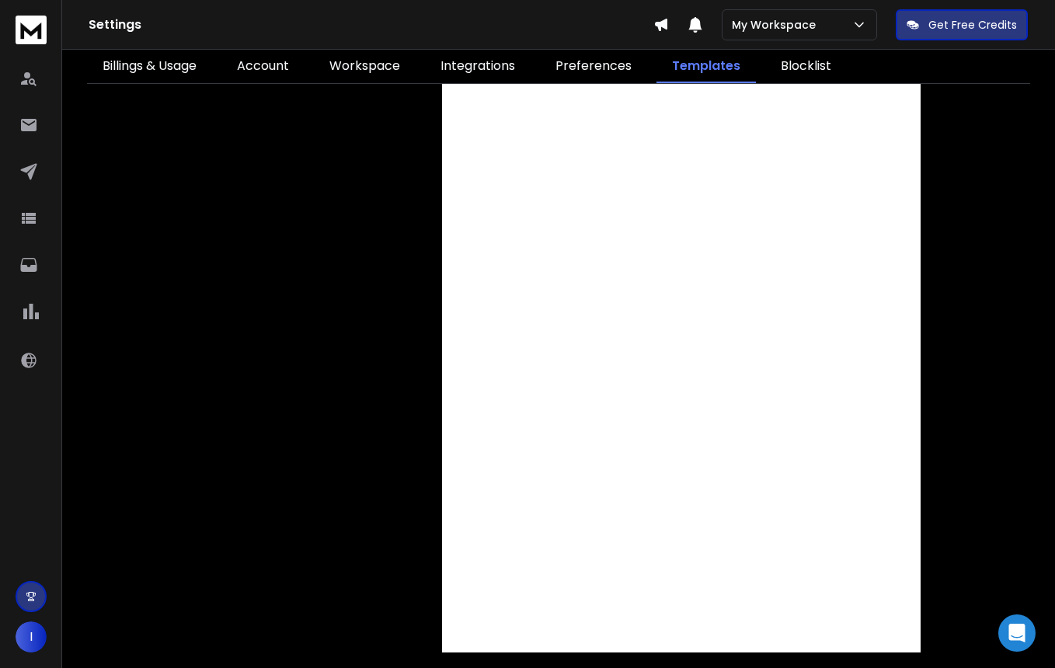
scroll to position [4887, 0]
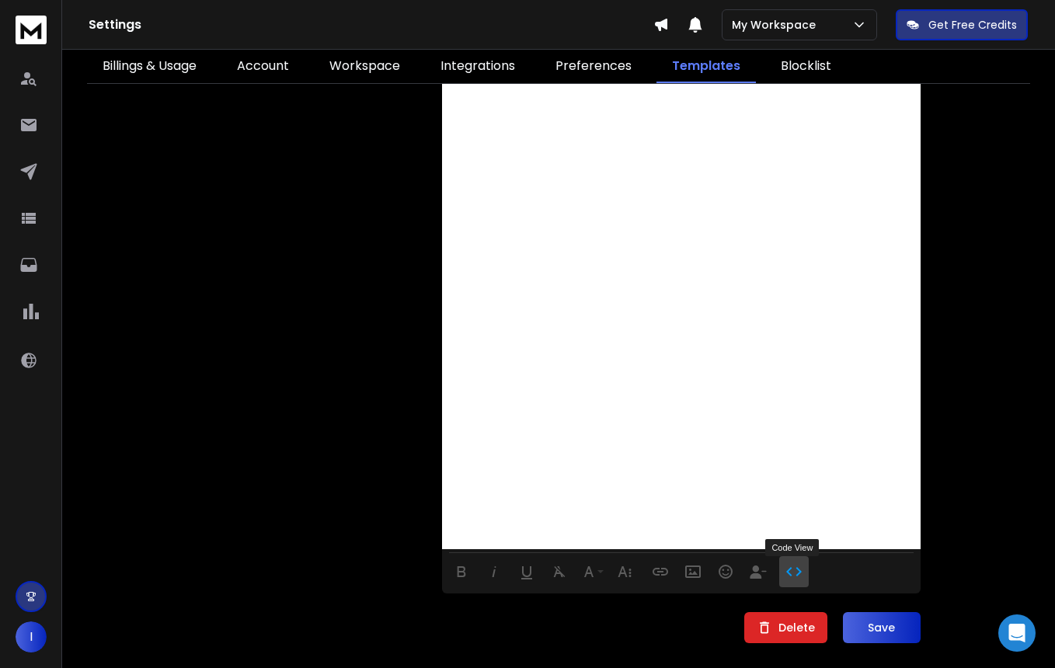
click at [795, 564] on icon "button" at bounding box center [794, 572] width 19 height 19
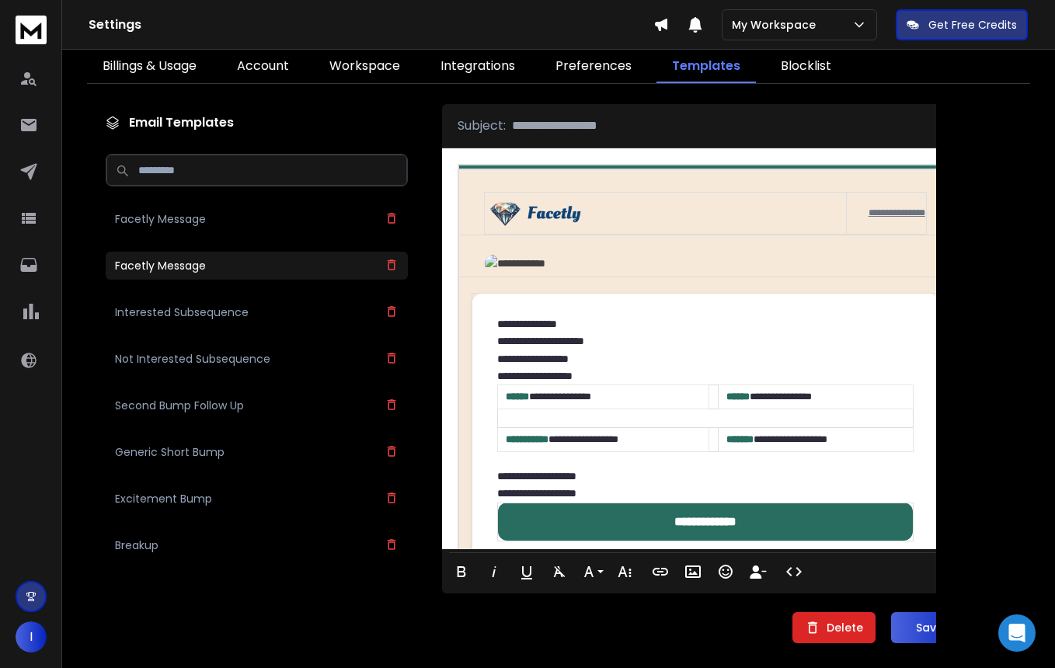
scroll to position [0, 0]
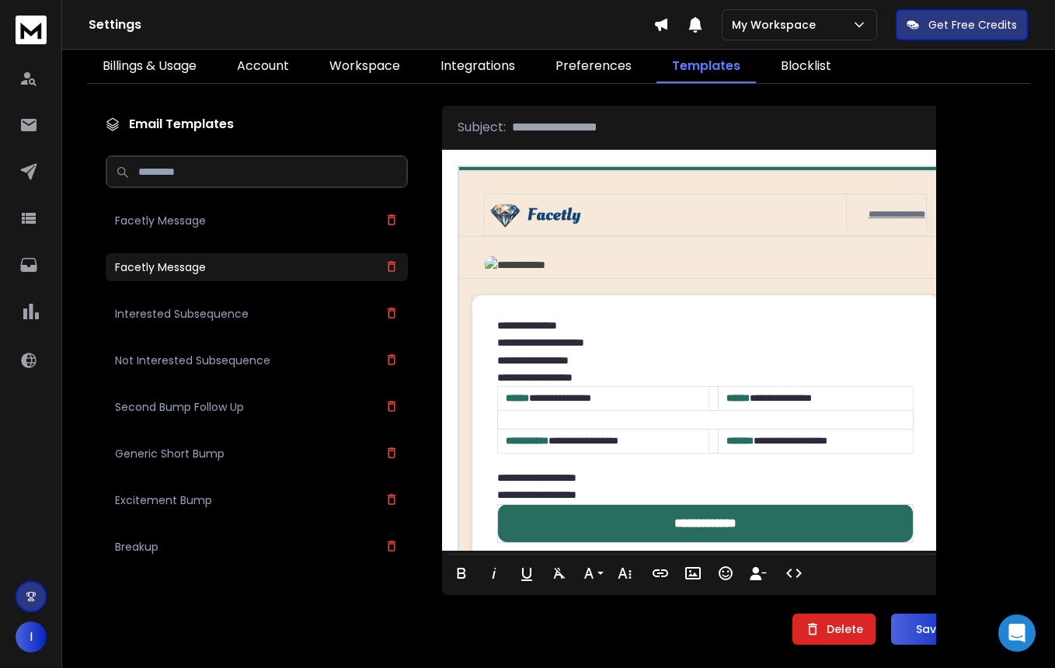
click at [172, 219] on h3 "Facetly Message" at bounding box center [160, 221] width 91 height 16
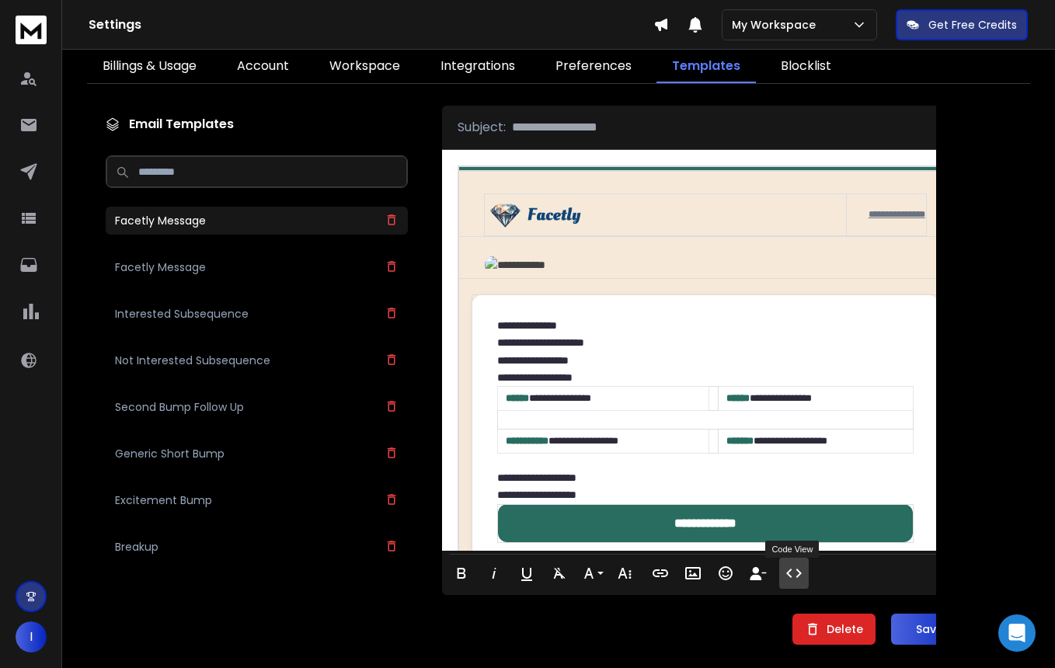
click at [799, 574] on icon "button" at bounding box center [794, 573] width 16 height 9
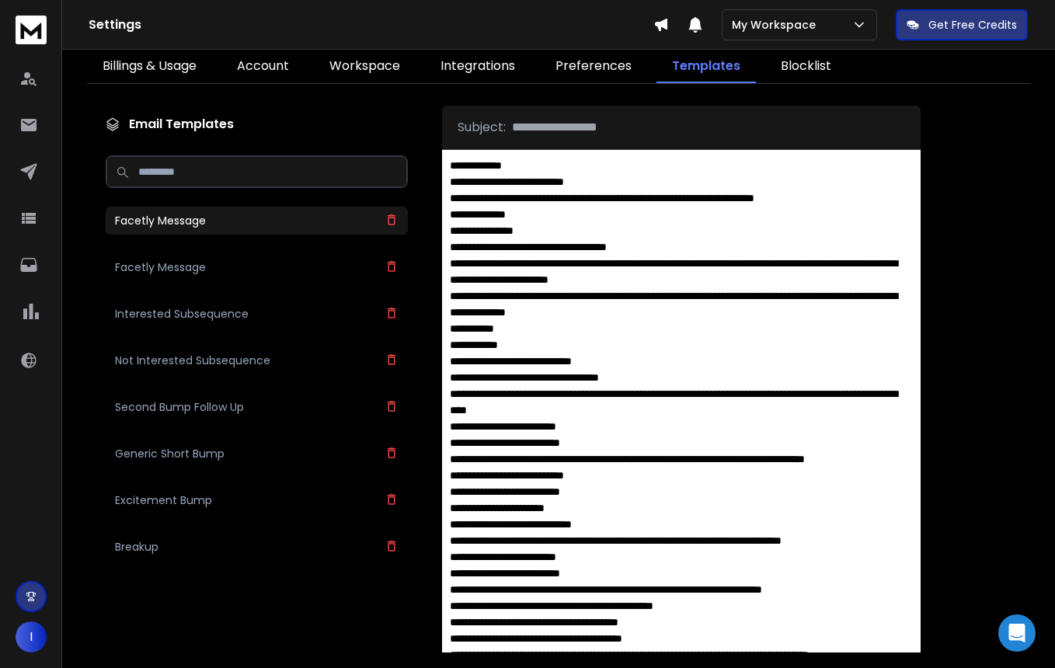
click at [175, 267] on h3 "Facetly Message" at bounding box center [160, 268] width 91 height 16
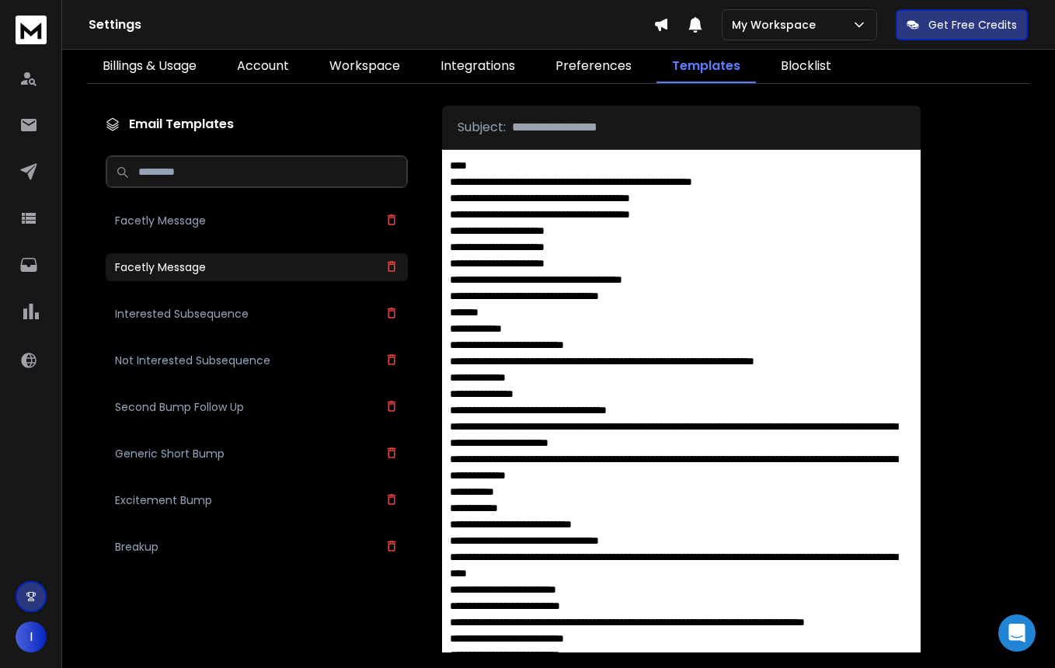
click at [388, 263] on icon at bounding box center [392, 266] width 9 height 11
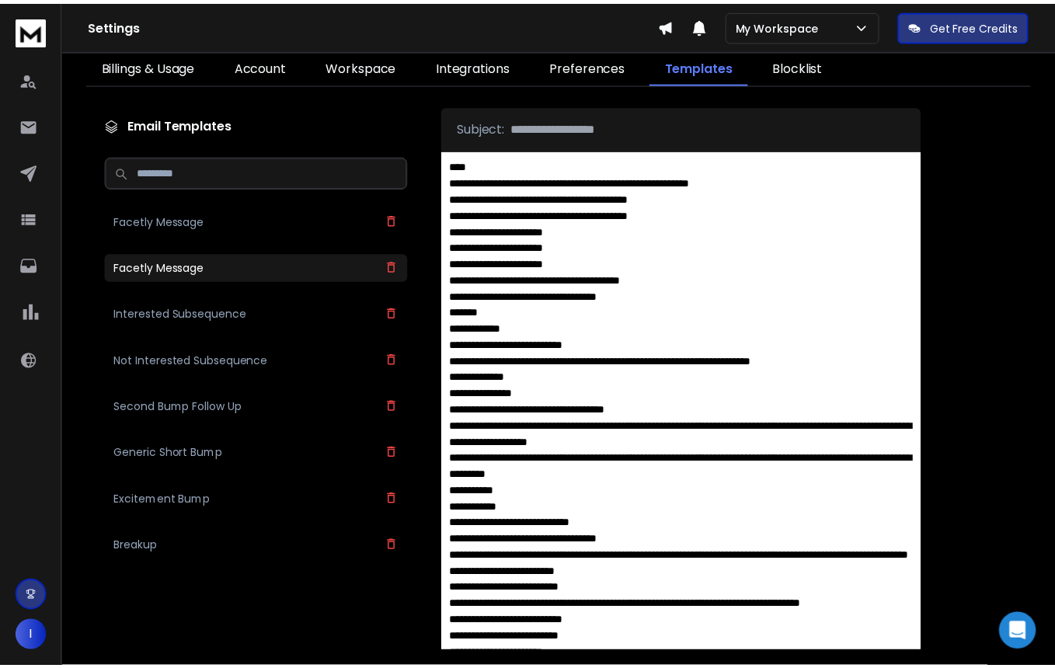
scroll to position [4887, 0]
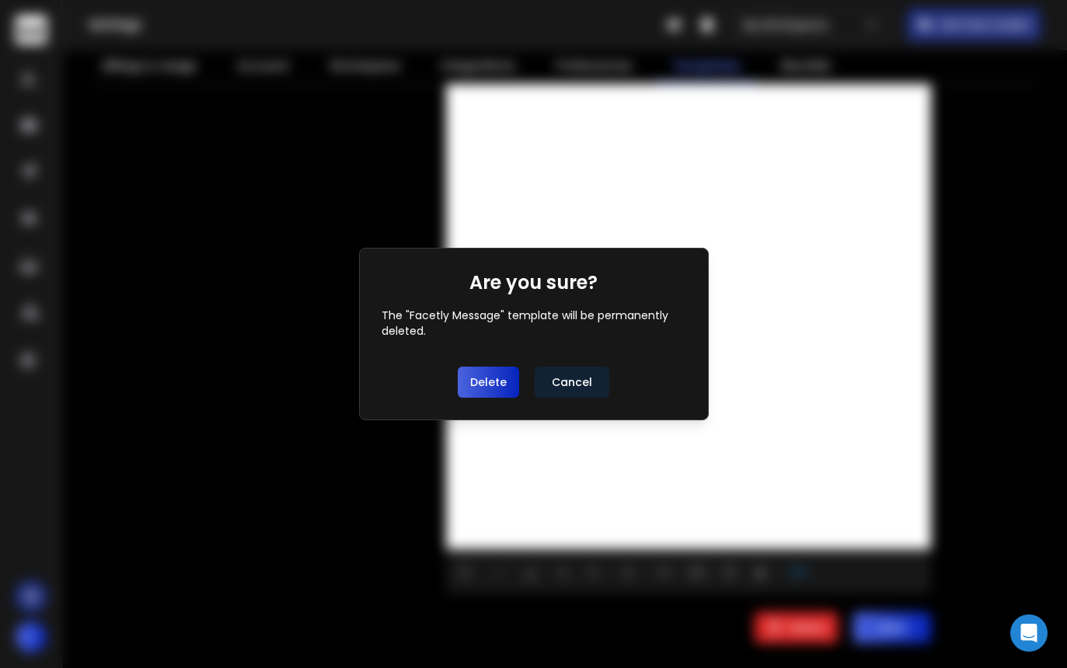
click at [498, 386] on button "Delete" at bounding box center [488, 382] width 61 height 31
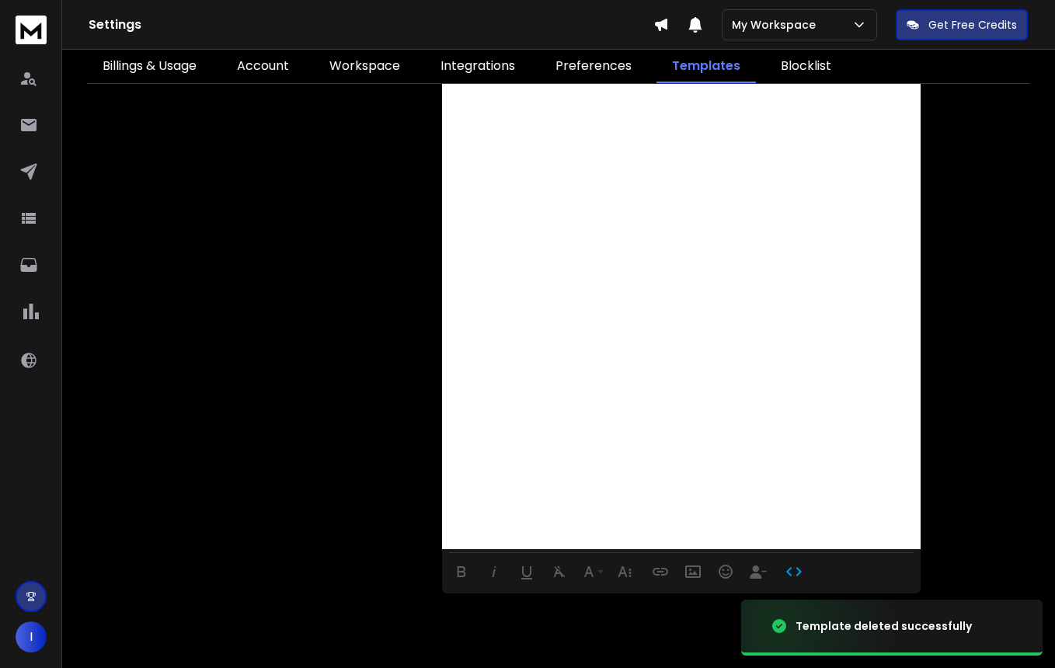
scroll to position [4871, 0]
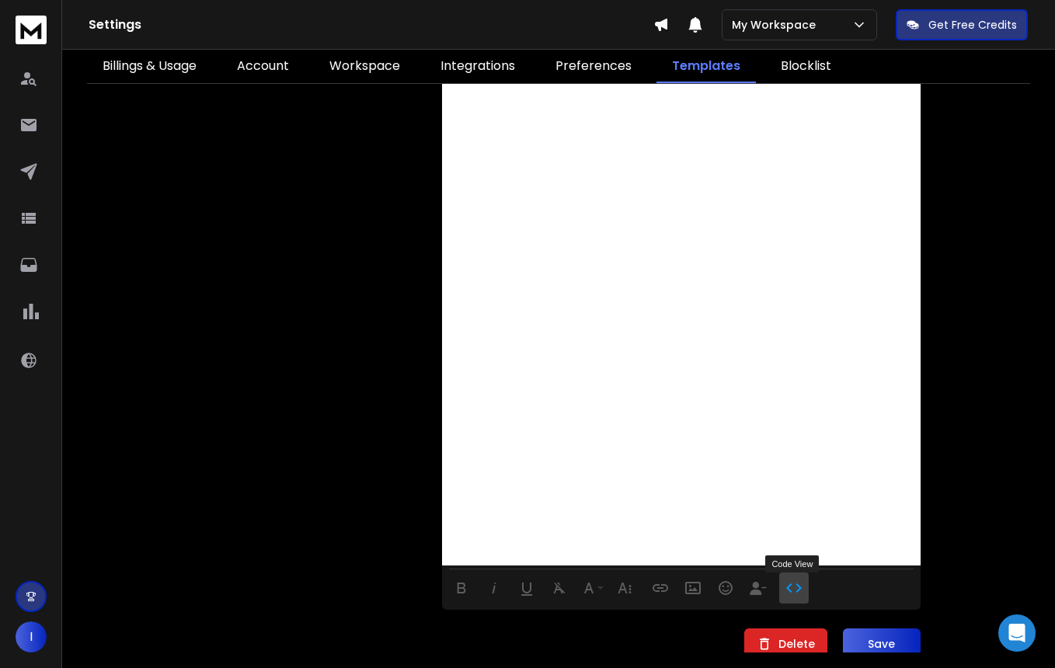
click at [791, 587] on icon "button" at bounding box center [794, 588] width 19 height 19
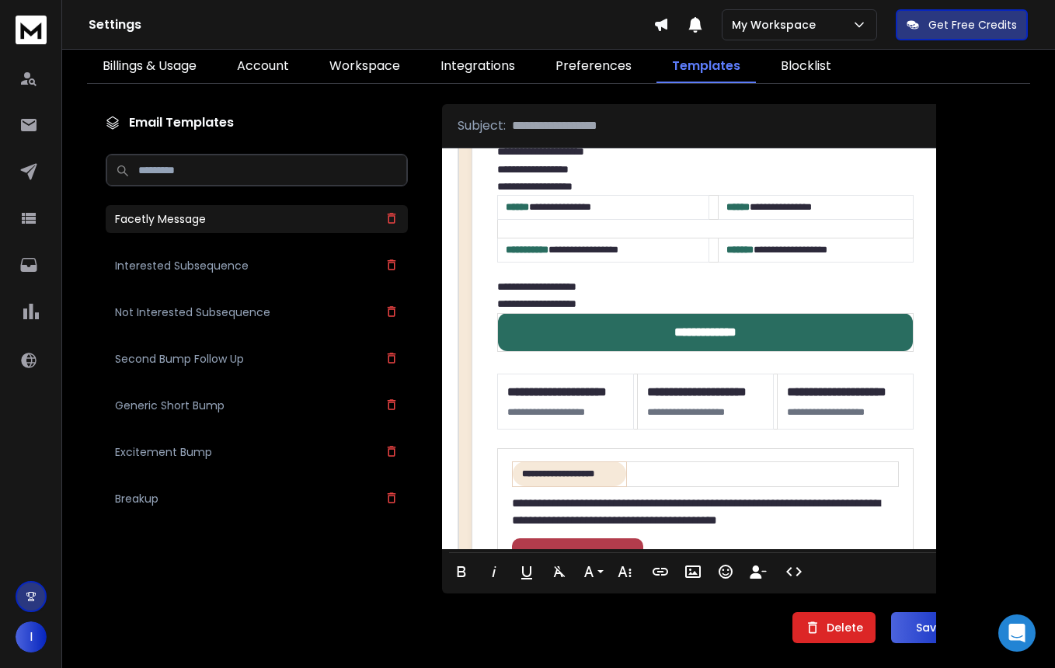
scroll to position [233, 0]
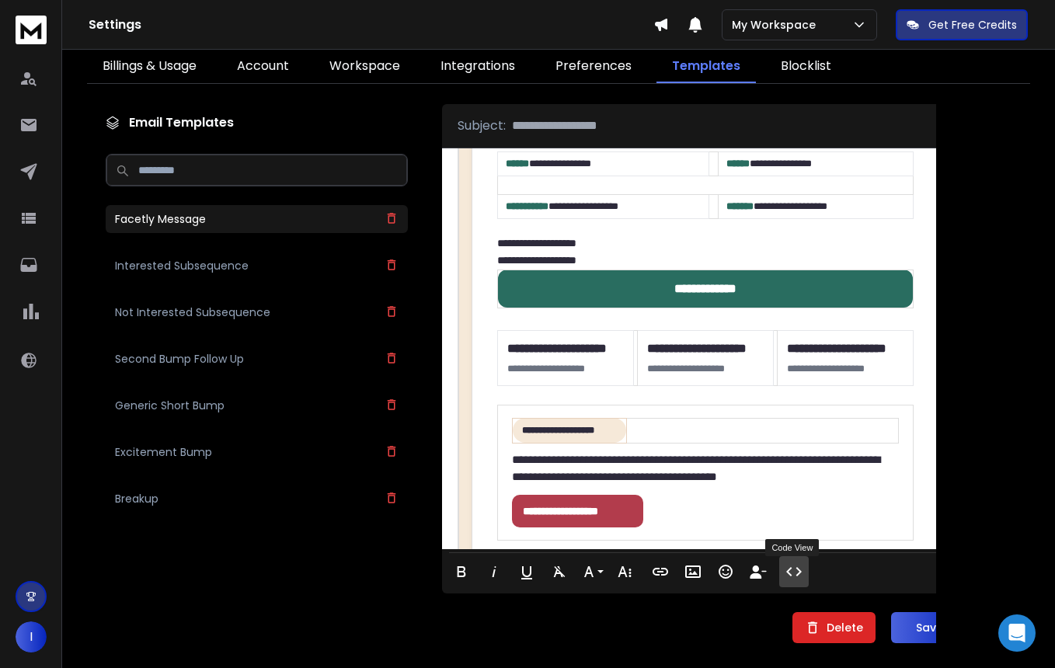
type textarea "**********"
click at [793, 574] on icon "button" at bounding box center [794, 572] width 19 height 19
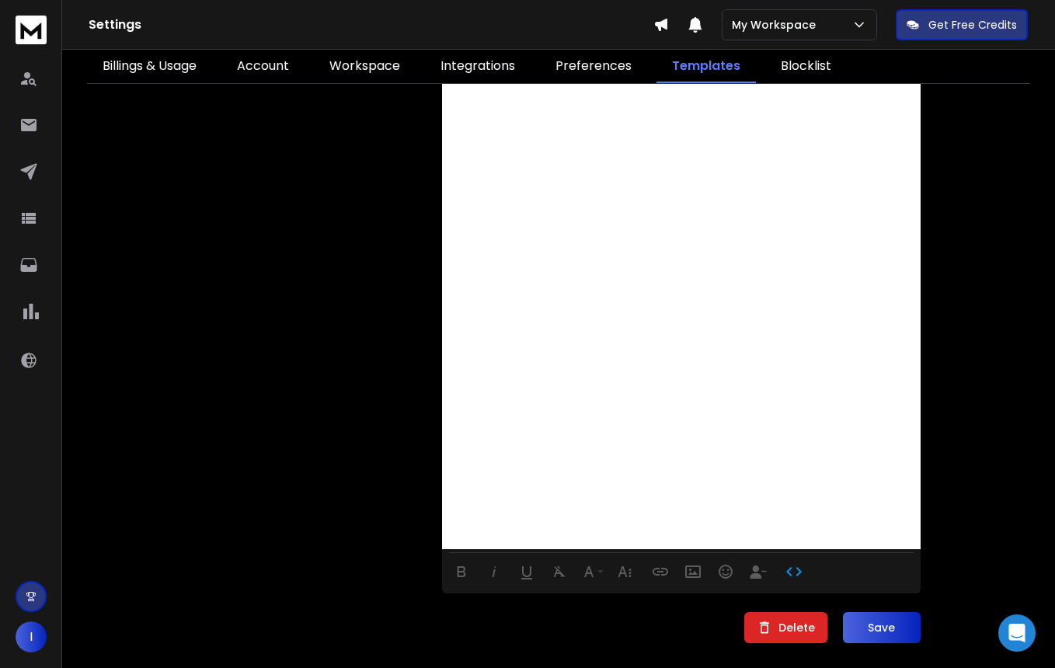
drag, startPoint x: 490, startPoint y: 261, endPoint x: 542, endPoint y: 267, distance: 52.4
click at [787, 567] on icon "button" at bounding box center [794, 572] width 19 height 19
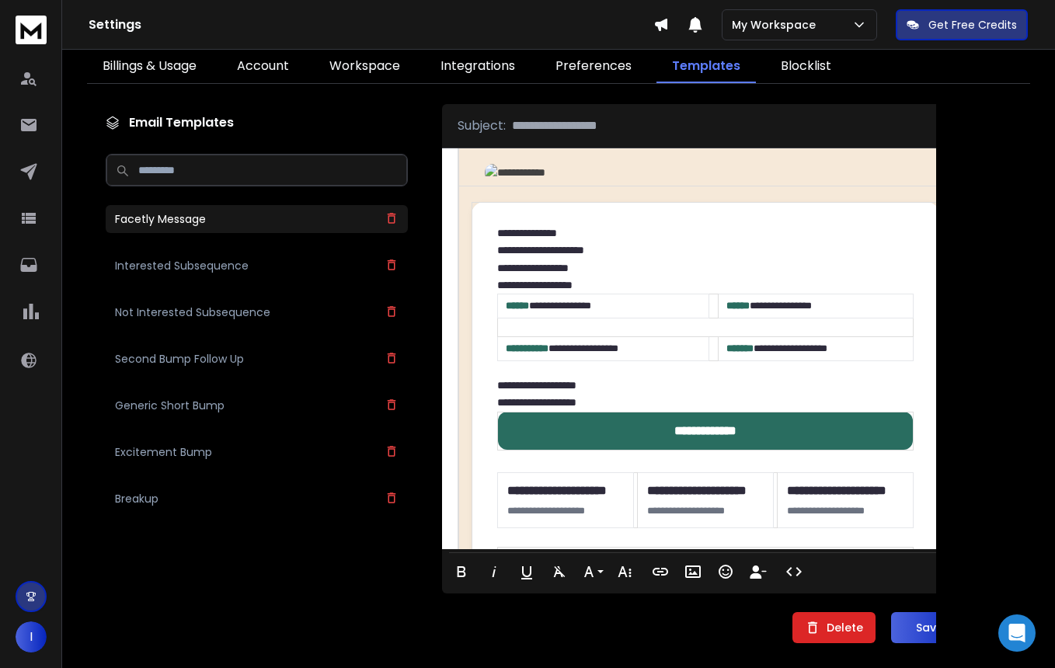
scroll to position [0, 0]
